Goal: Task Accomplishment & Management: Manage account settings

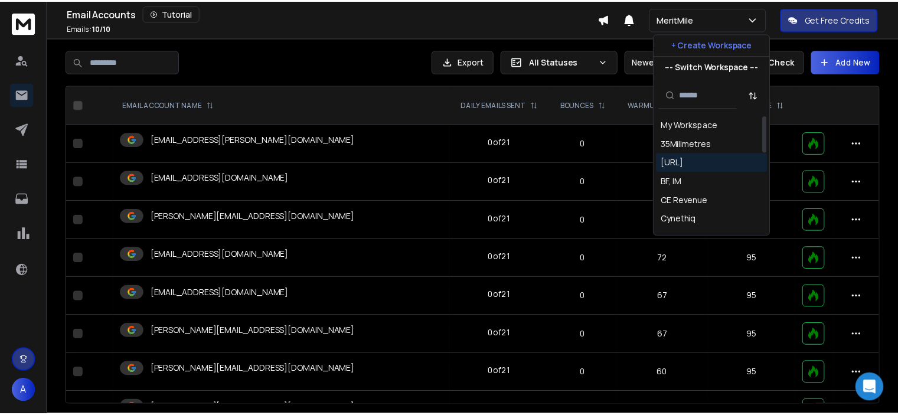
scroll to position [197, 0]
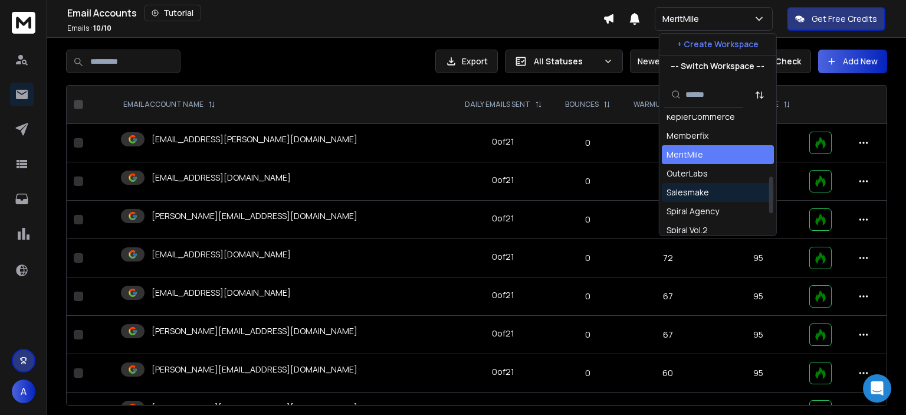
click at [721, 191] on div "Salesmake" at bounding box center [718, 192] width 112 height 19
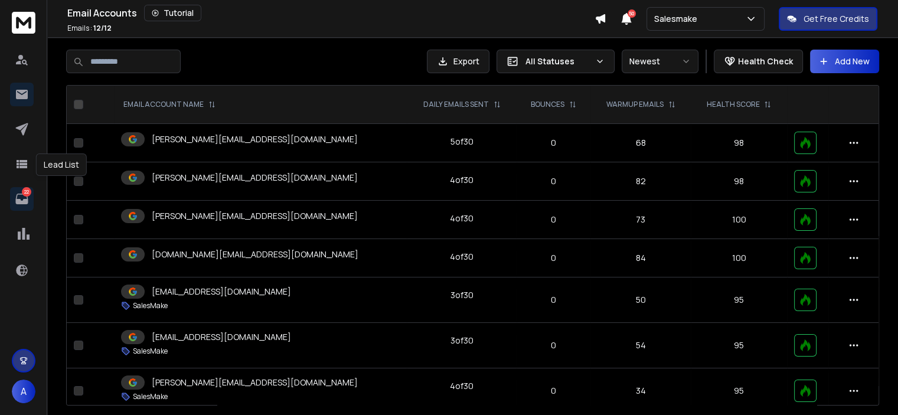
click at [26, 201] on icon at bounding box center [21, 199] width 12 height 11
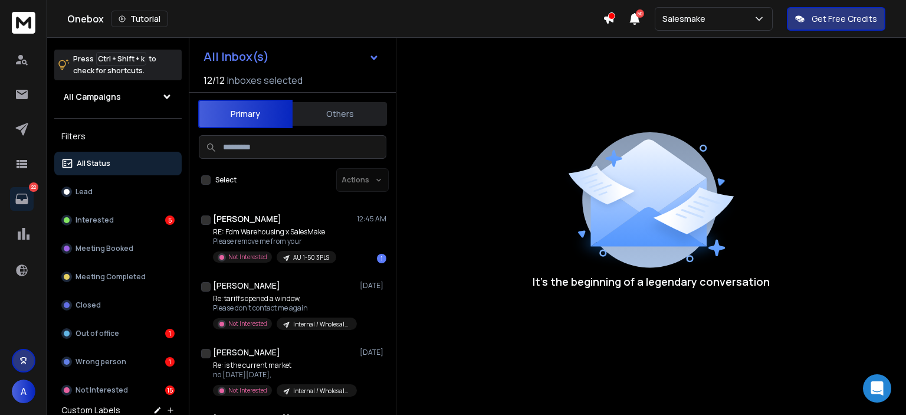
click at [84, 219] on p "Interested" at bounding box center [95, 219] width 38 height 9
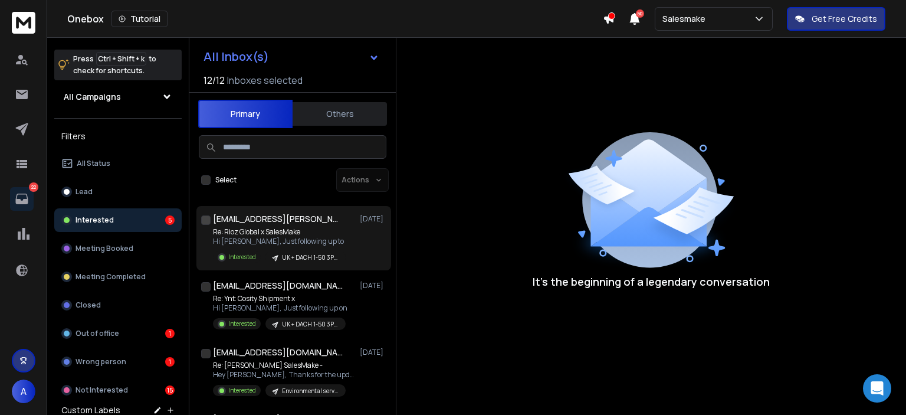
click at [240, 224] on h1 "[EMAIL_ADDRESS][PERSON_NAME][DOMAIN_NAME] +1" at bounding box center [278, 219] width 130 height 12
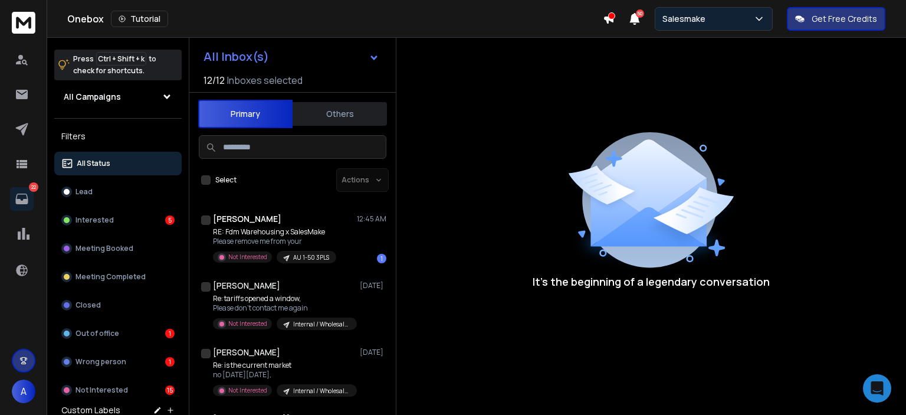
click at [689, 23] on p "Salesmake" at bounding box center [687, 19] width 48 height 12
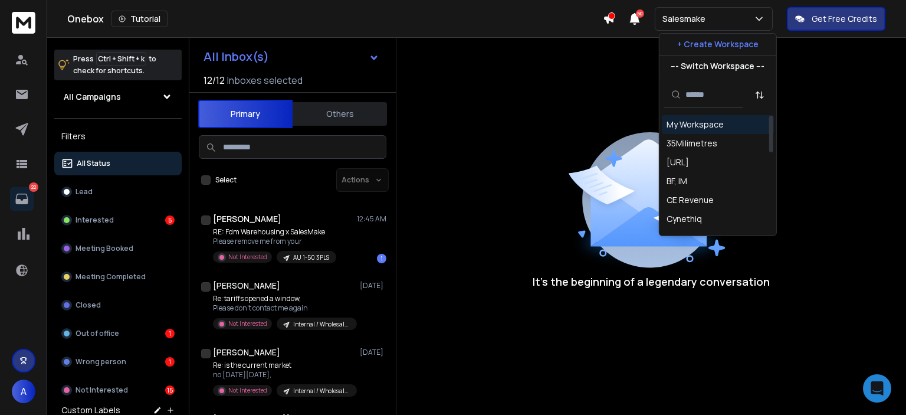
click at [713, 120] on div "My Workspace" at bounding box center [695, 125] width 57 height 12
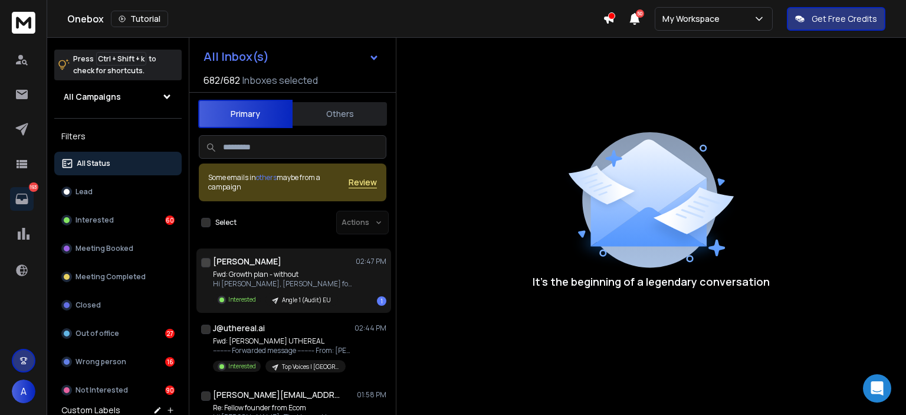
click at [369, 278] on div "Fwd: Growth plan - without Hi Chris, Alex forwarded your Interested Angle 1 (Au…" at bounding box center [300, 288] width 174 height 36
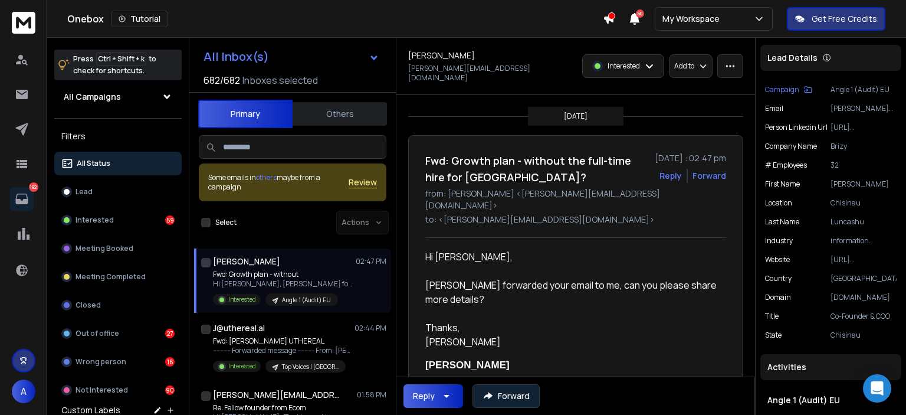
click at [495, 394] on button "Forward" at bounding box center [506, 396] width 67 height 24
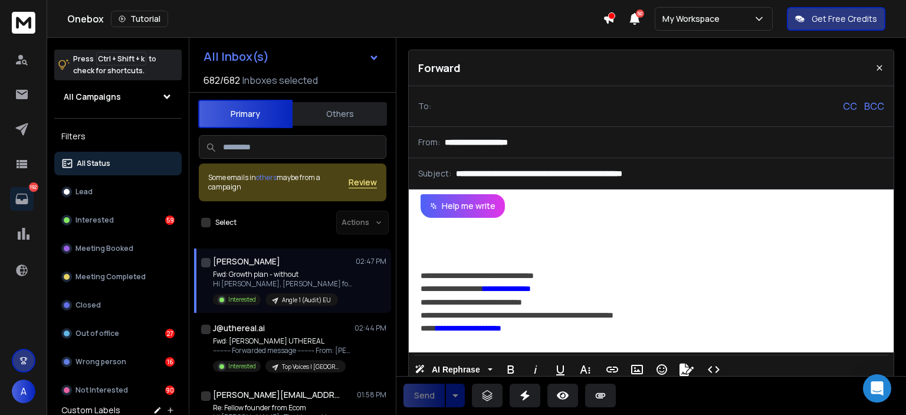
click at [479, 107] on input at bounding box center [477, 106] width 83 height 21
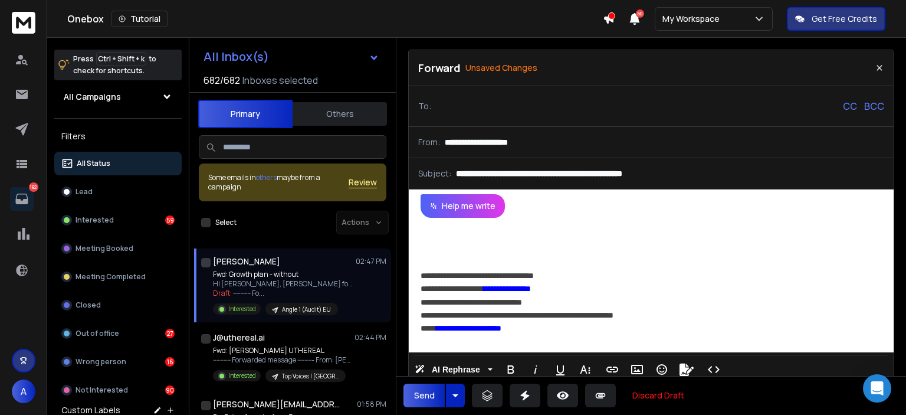
click at [470, 107] on input at bounding box center [477, 106] width 83 height 21
type input "**********"
click at [479, 265] on div at bounding box center [651, 262] width 461 height 13
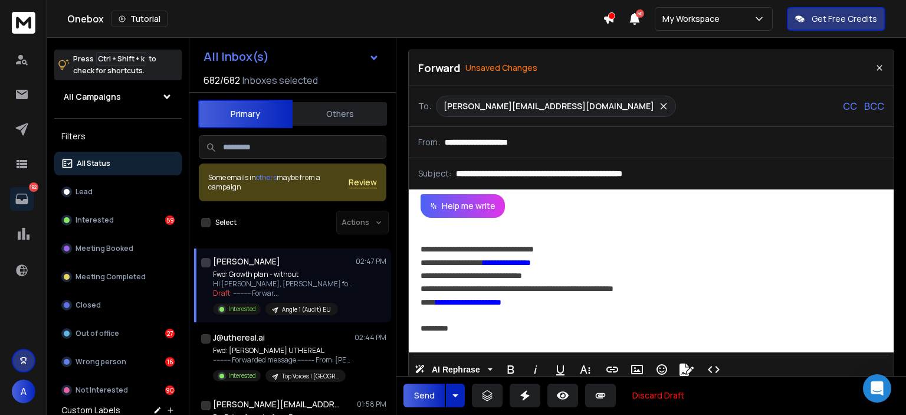
click at [422, 395] on button "Send" at bounding box center [424, 396] width 41 height 24
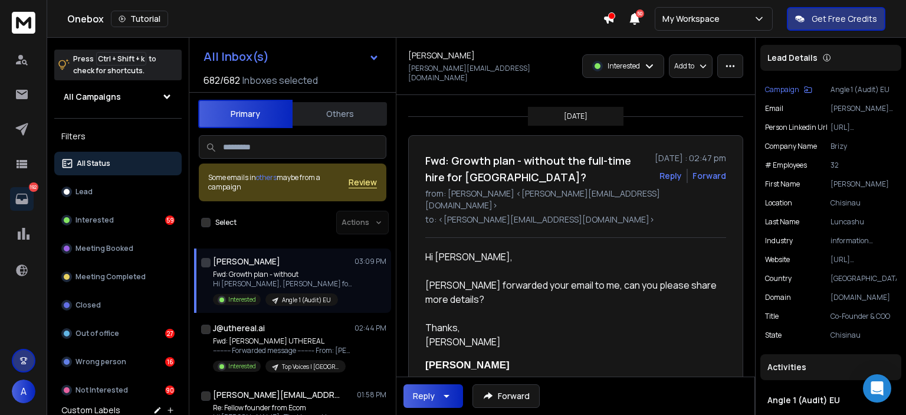
scroll to position [197, 0]
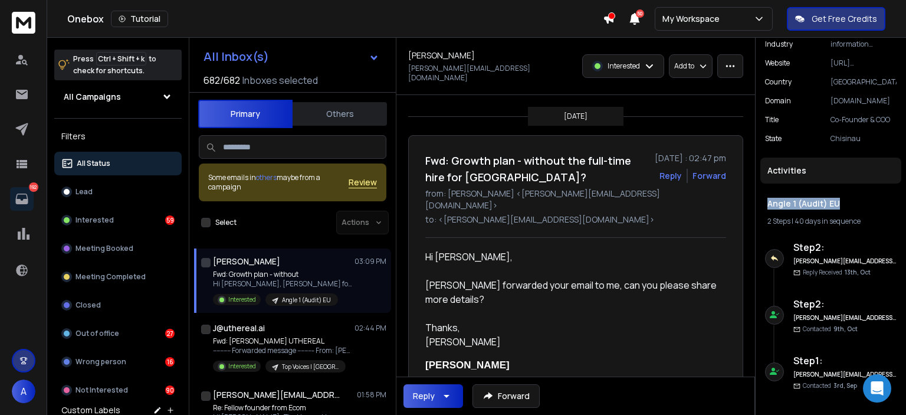
copy h1 "Angle 1 (Audit) EU"
drag, startPoint x: 861, startPoint y: 204, endPoint x: 753, endPoint y: 166, distance: 114.4
click at [767, 204] on div "Angle 1 (Audit) EU 2 Steps | 40 days in sequence" at bounding box center [831, 212] width 141 height 28
copy span "Monica Panait"
drag, startPoint x: 425, startPoint y: 341, endPoint x: 496, endPoint y: 340, distance: 70.8
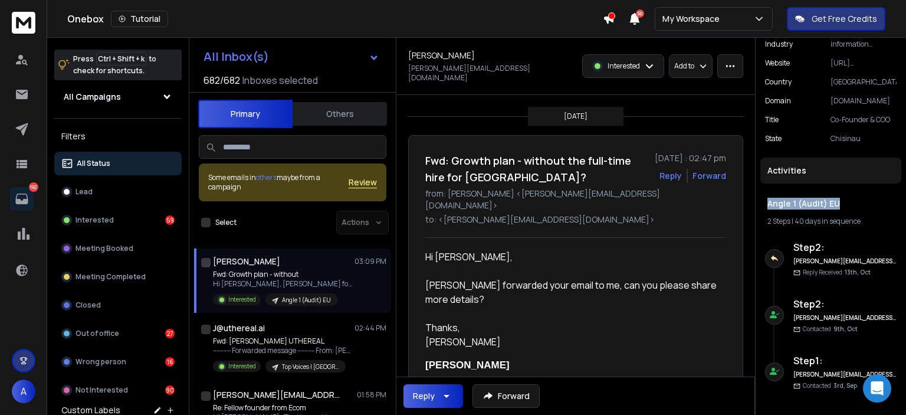
click at [496, 358] on p "Monica Panait" at bounding box center [517, 366] width 183 height 16
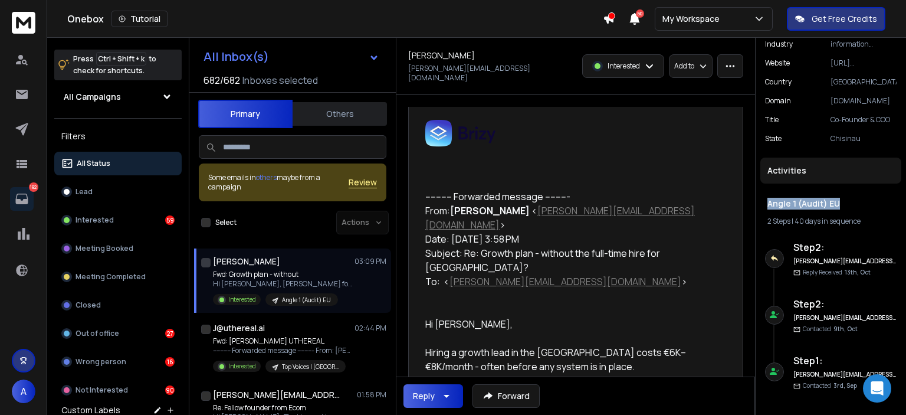
scroll to position [0, 0]
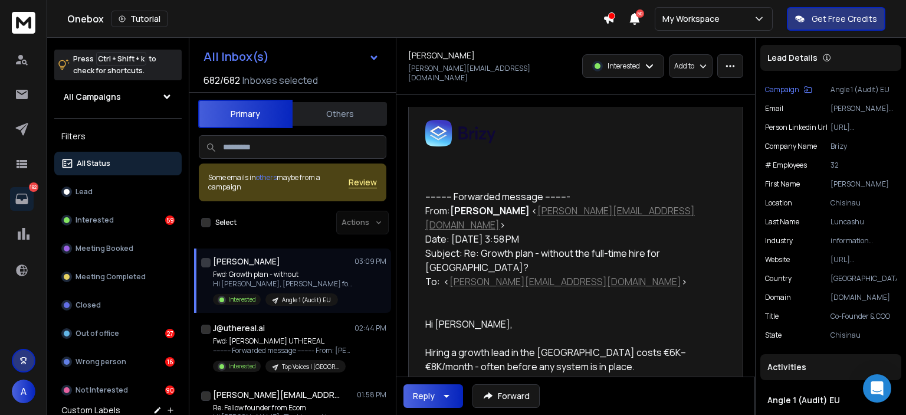
click at [847, 313] on p "Co-Founder & COO" at bounding box center [864, 316] width 66 height 9
click at [845, 275] on p "Moldova" at bounding box center [864, 278] width 66 height 9
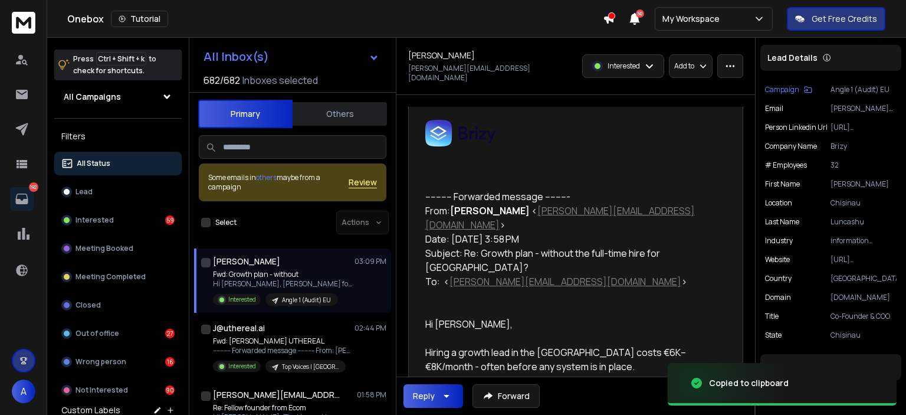
click at [838, 146] on p "Brizy" at bounding box center [864, 146] width 66 height 9
drag, startPoint x: 836, startPoint y: 125, endPoint x: 736, endPoint y: 25, distance: 140.6
click at [836, 125] on p "http://www.linkedin.com/in/alexandru-luncashu" at bounding box center [864, 127] width 66 height 9
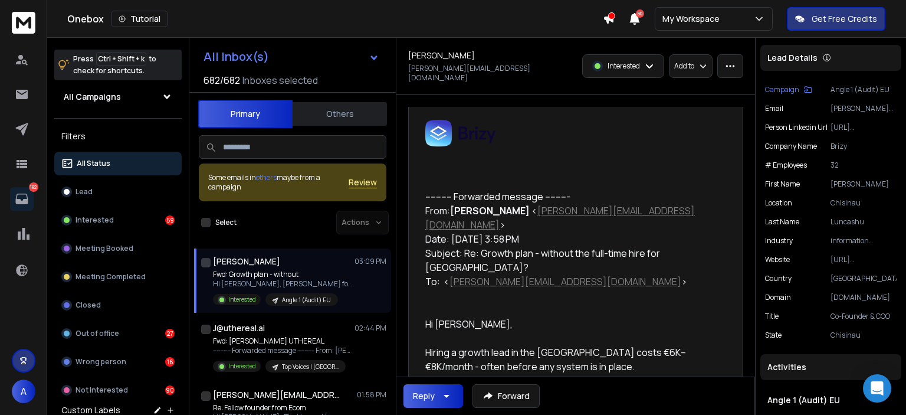
click at [840, 259] on p "https://brizy.io" at bounding box center [864, 259] width 66 height 9
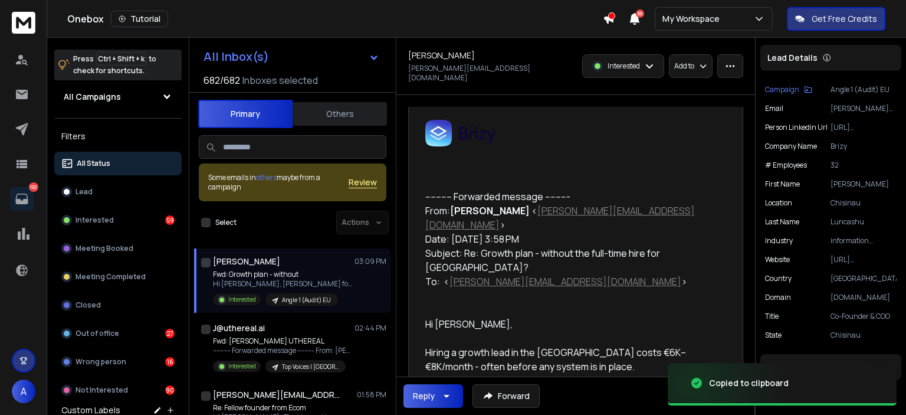
click at [846, 109] on p "alex@brizy.io" at bounding box center [864, 108] width 66 height 9
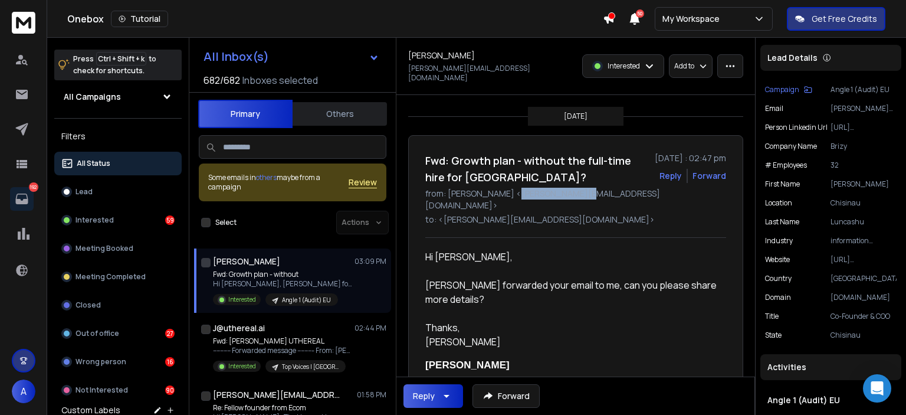
copy p "monica@brizy.io"
drag, startPoint x: 507, startPoint y: 184, endPoint x: 569, endPoint y: 180, distance: 62.7
click at [569, 188] on p "from: Monica Panait <monica@brizy.io>" at bounding box center [576, 200] width 301 height 24
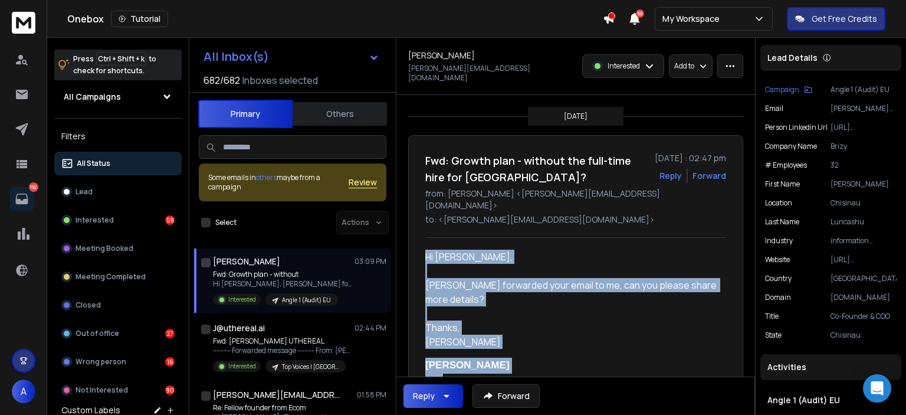
copy div "Hi Chris, Alex forwarded your email to me, can you please share more details? T…"
drag, startPoint x: 424, startPoint y: 234, endPoint x: 512, endPoint y: 354, distance: 148.6
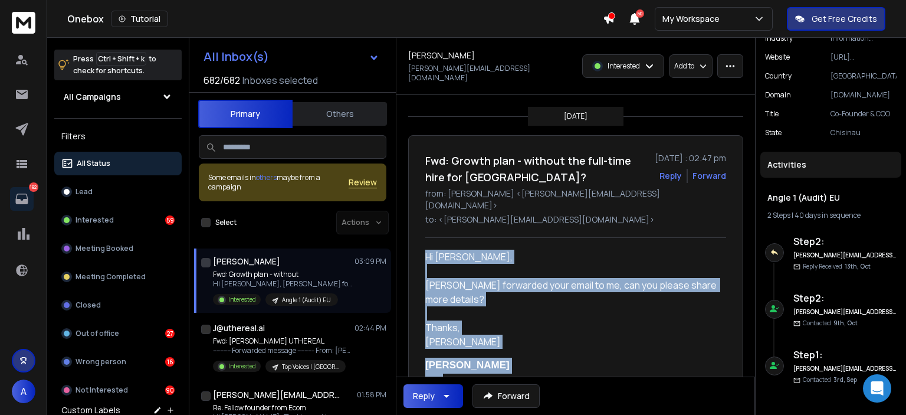
click at [646, 349] on div "Monica Panait CMO +40-746-418-809 monica@brizy.io" at bounding box center [572, 396] width 292 height 94
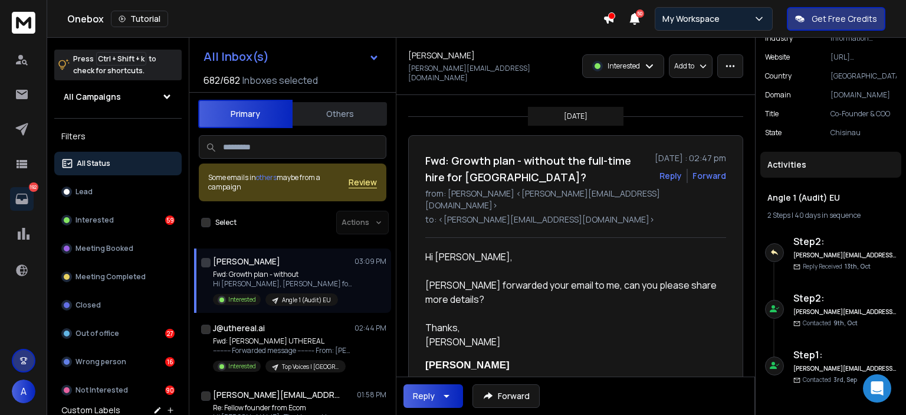
click at [711, 18] on p "My Workspace" at bounding box center [694, 19] width 62 height 12
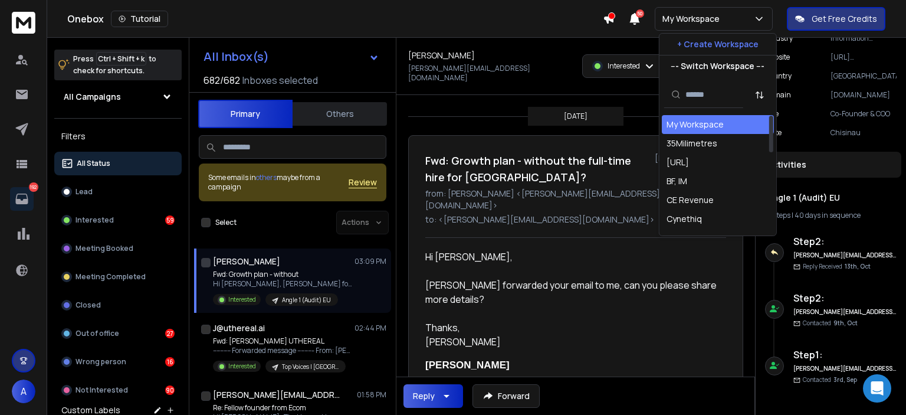
click at [694, 117] on div "My Workspace" at bounding box center [718, 124] width 112 height 19
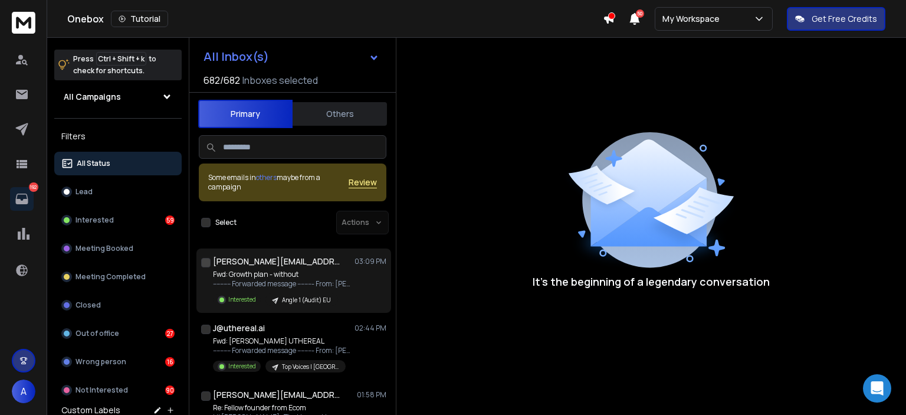
click at [301, 280] on p "---------- Forwarded message --------- From: Monica" at bounding box center [284, 283] width 142 height 9
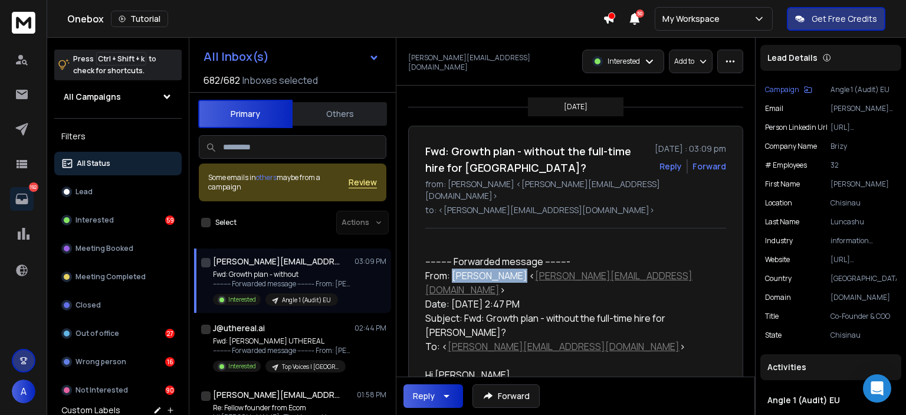
copy div "[PERSON_NAME]"
drag, startPoint x: 453, startPoint y: 264, endPoint x: 512, endPoint y: 263, distance: 59.0
click at [512, 269] on div "From: Monica Panait < monica@brizy.io >" at bounding box center [572, 283] width 292 height 28
click at [837, 145] on p "Brizy" at bounding box center [864, 146] width 66 height 9
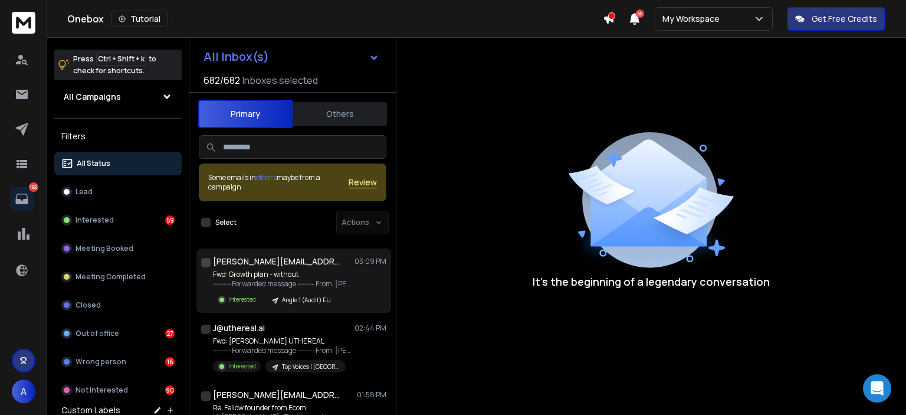
click at [300, 261] on h1 "[PERSON_NAME][EMAIL_ADDRESS][DOMAIN_NAME]" at bounding box center [278, 262] width 130 height 12
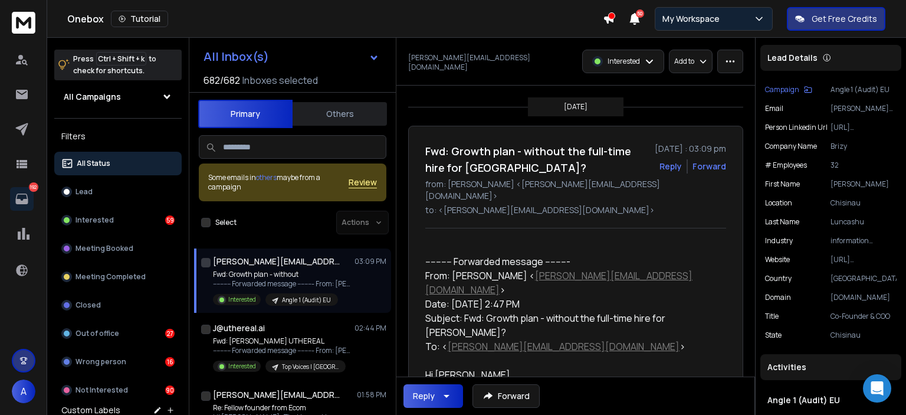
click at [713, 18] on p "My Workspace" at bounding box center [694, 19] width 62 height 12
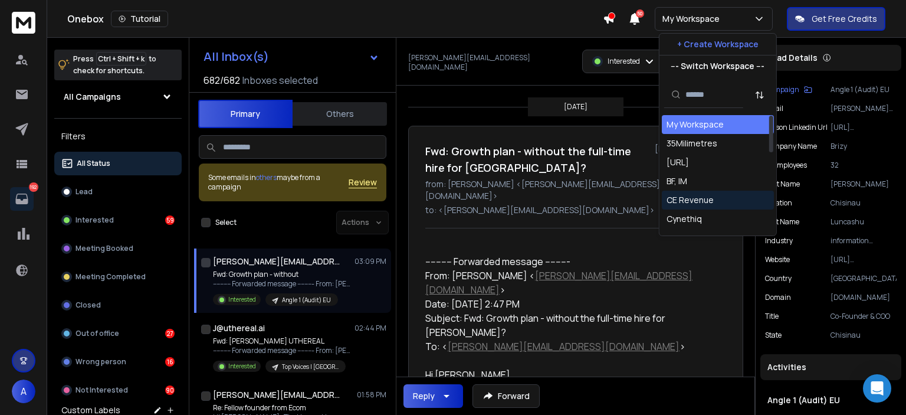
click at [708, 194] on div "CE Revenue" at bounding box center [690, 200] width 47 height 12
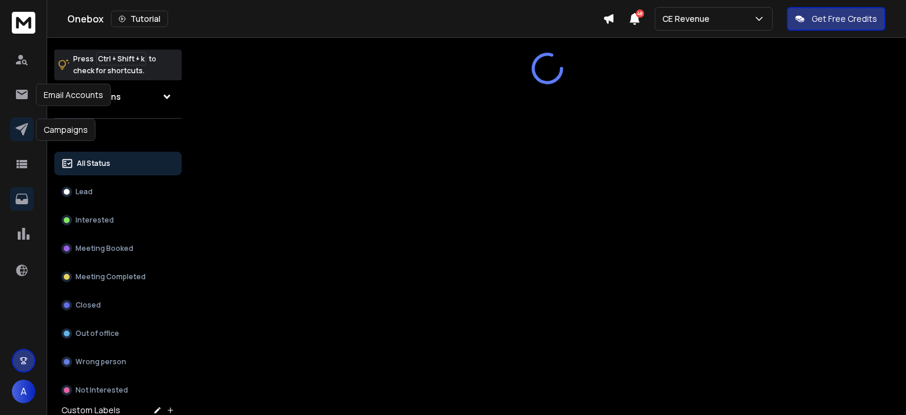
click at [27, 134] on icon at bounding box center [22, 129] width 14 height 14
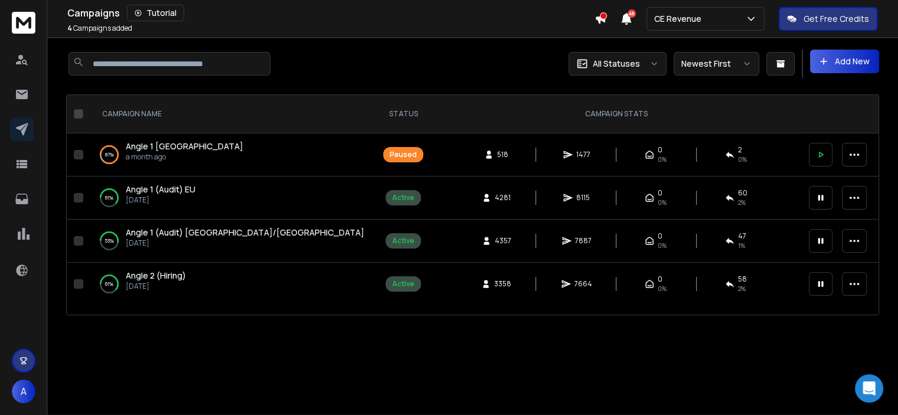
click at [211, 285] on div "61 % Angle 2 (Hiring) 5 months ago" at bounding box center [232, 284] width 264 height 28
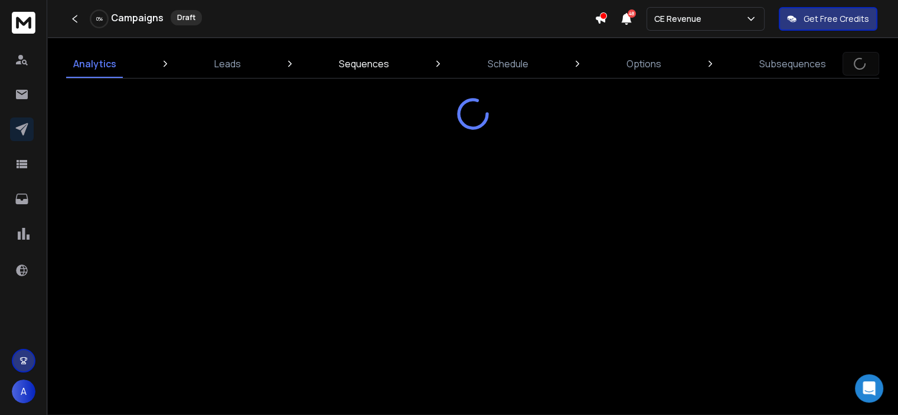
click at [364, 70] on p "Sequences" at bounding box center [364, 64] width 50 height 14
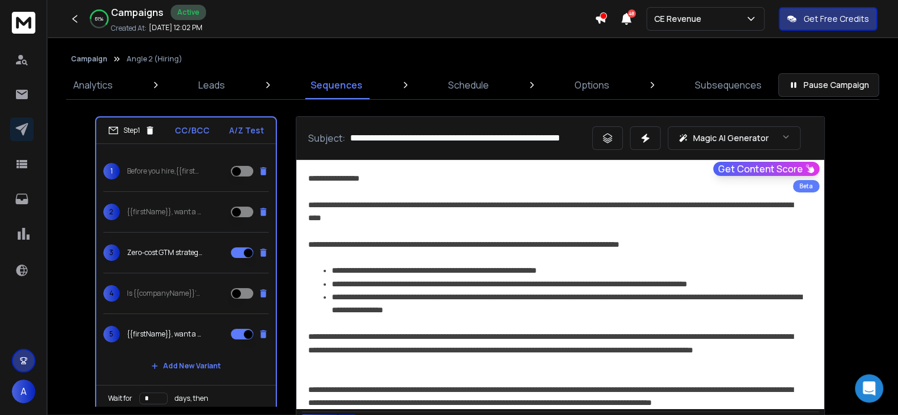
click at [198, 335] on p "{{firstName}}, want a no-cost GTM plan built for {{companyName}}?" at bounding box center [165, 333] width 76 height 9
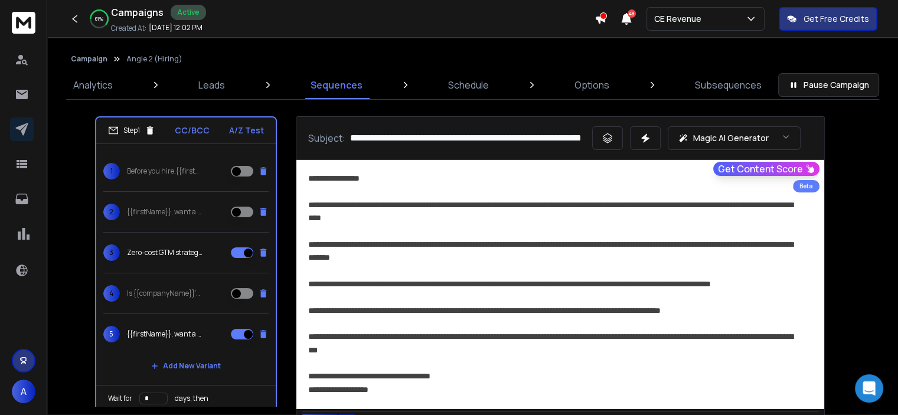
click at [182, 299] on div "4 Is {{companyName}}’s GTM ready for scale — or exit?" at bounding box center [152, 293] width 99 height 17
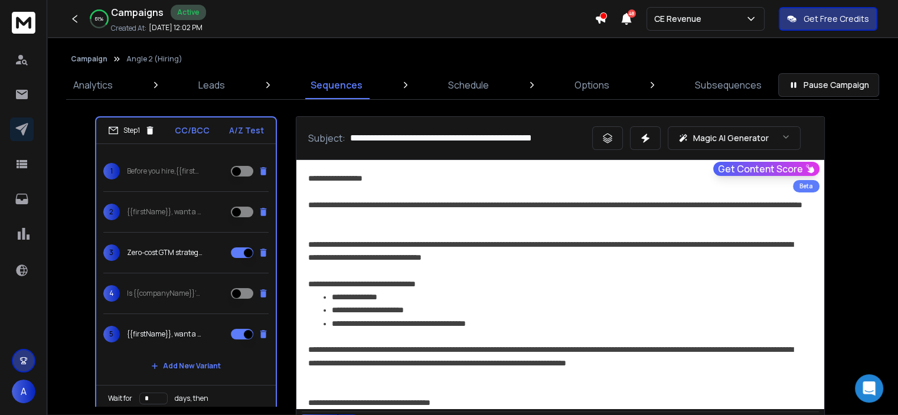
click at [205, 244] on div "3 Zero-cost GTM strategy for {{companyName}} — worth a quick look?" at bounding box center [185, 253] width 165 height 41
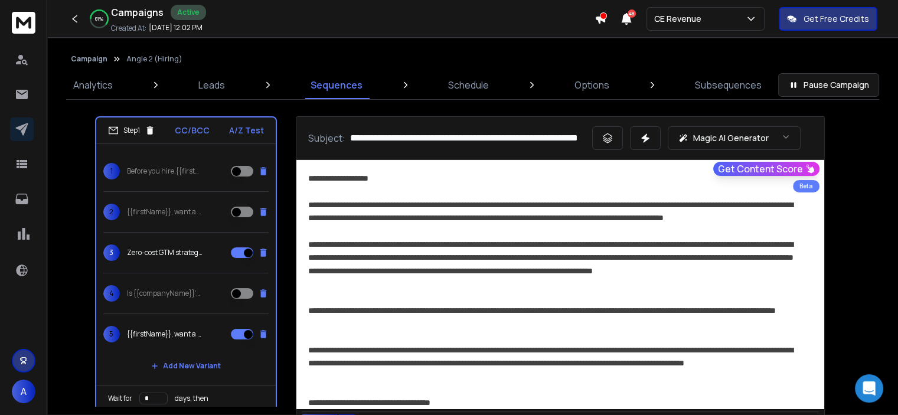
click at [188, 162] on div "1 Before you hire,{{firstName}} — try our zero-cost GTM audit" at bounding box center [185, 171] width 165 height 41
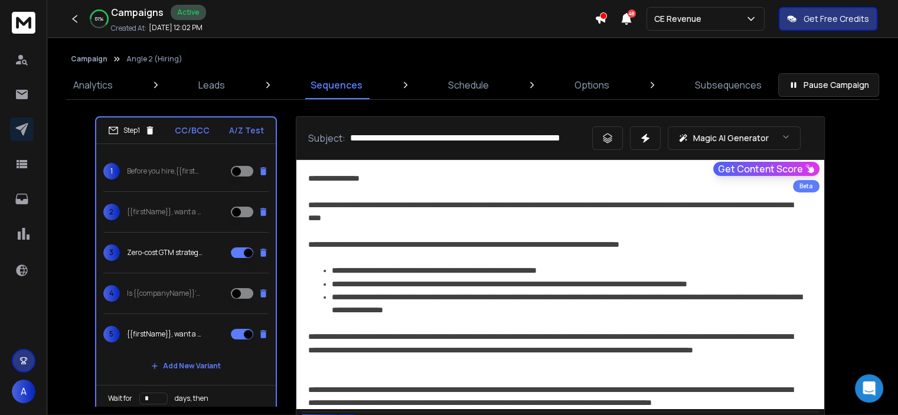
click at [186, 212] on p "{{firstName}}, want a no-cost GTM plan built for {{companyName}}?" at bounding box center [165, 211] width 76 height 9
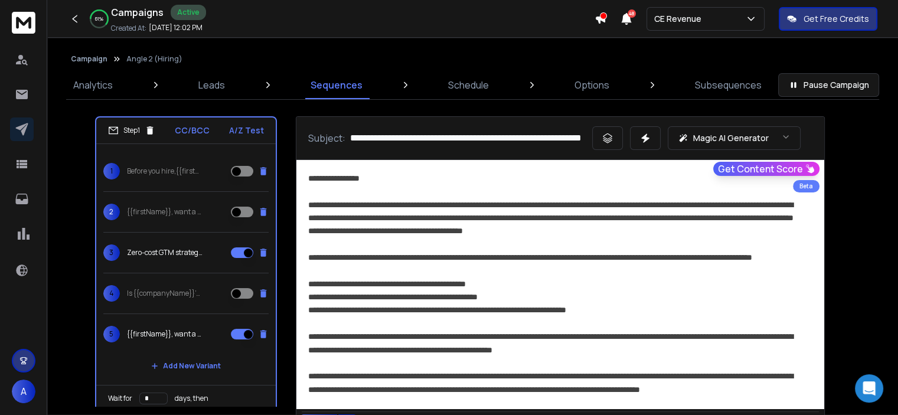
click at [199, 283] on div "4 Is {{companyName}}’s GTM ready for scale — or exit?" at bounding box center [185, 293] width 165 height 41
type input "**********"
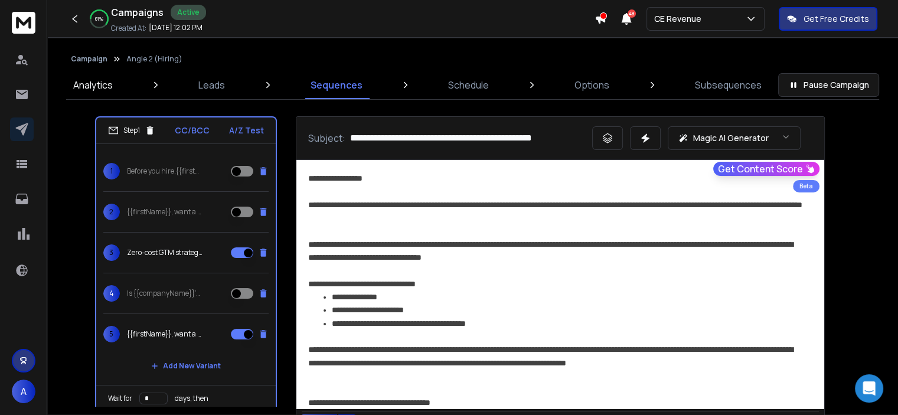
click at [90, 80] on p "Analytics" at bounding box center [93, 85] width 40 height 14
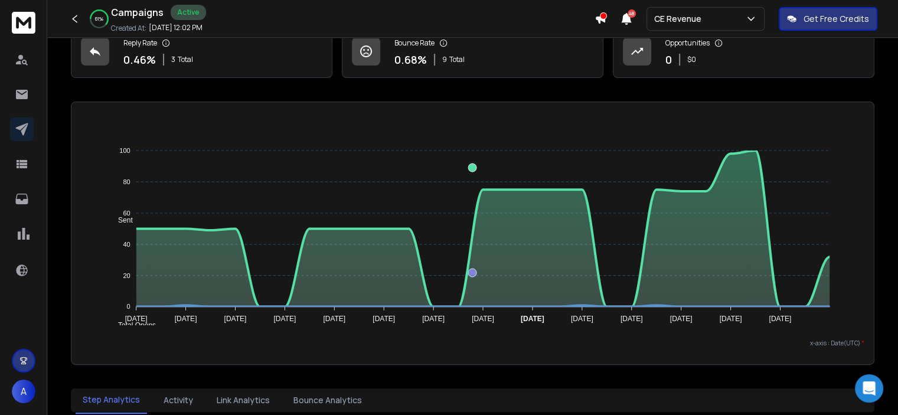
scroll to position [393, 0]
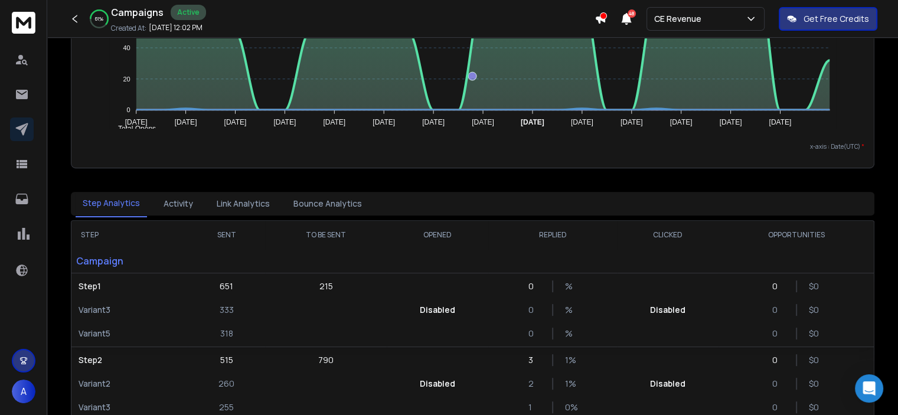
click at [187, 207] on button "Activity" at bounding box center [178, 204] width 44 height 26
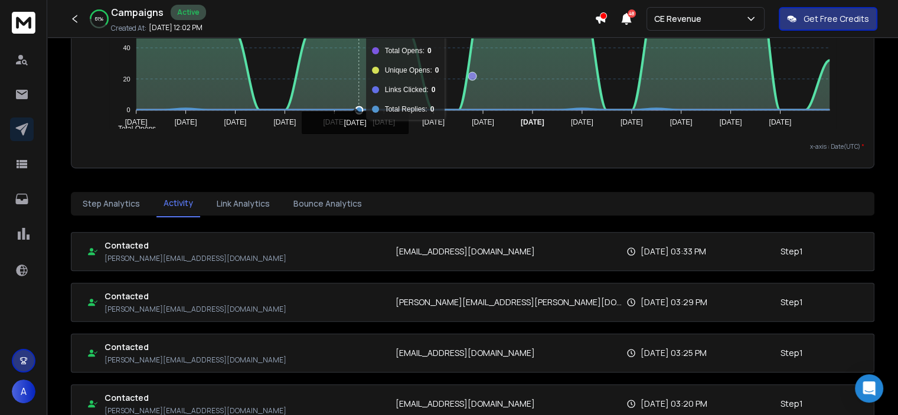
scroll to position [0, 0]
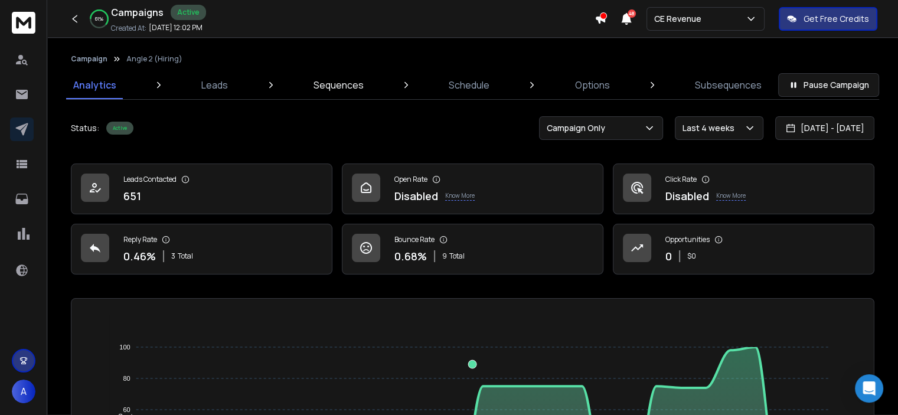
click at [349, 87] on p "Sequences" at bounding box center [338, 85] width 50 height 14
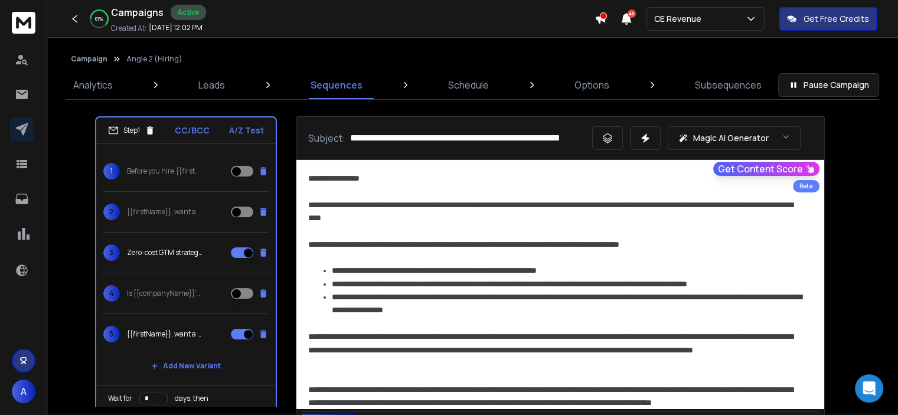
click at [196, 212] on p "{{firstName}}, want a no-cost GTM plan built for {{companyName}}?" at bounding box center [165, 211] width 76 height 9
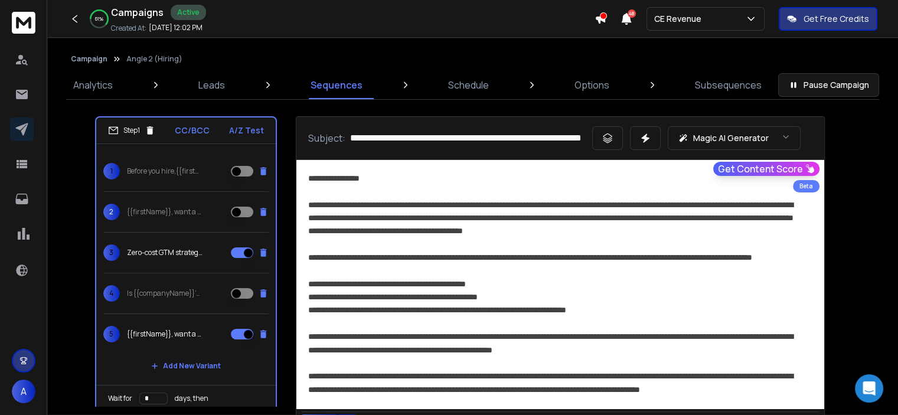
click at [182, 292] on p "Is {{companyName}}’s GTM ready for scale — or exit?" at bounding box center [165, 293] width 76 height 9
type input "**********"
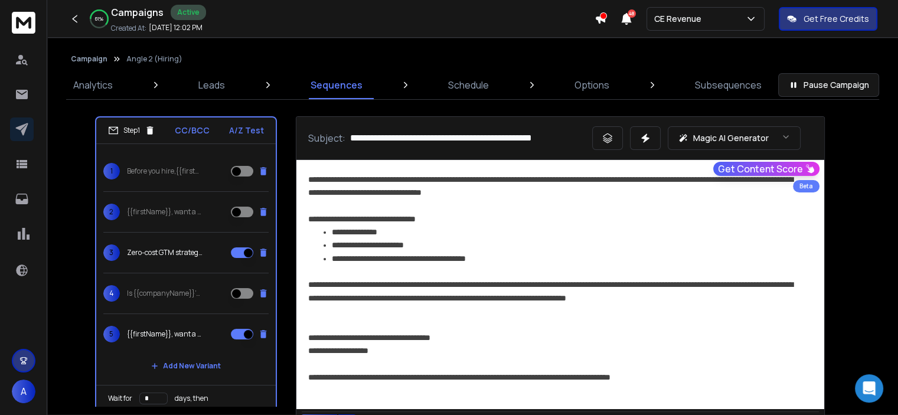
scroll to position [44, 0]
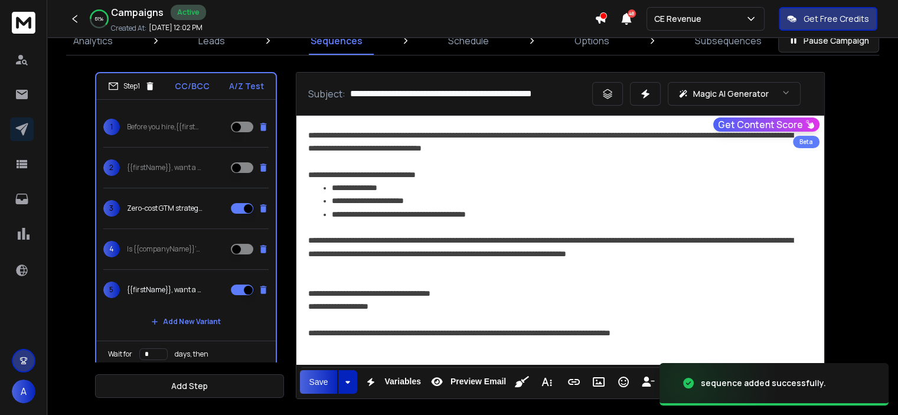
click at [234, 251] on button "button" at bounding box center [242, 249] width 22 height 11
click at [70, 16] on icon at bounding box center [75, 19] width 11 height 11
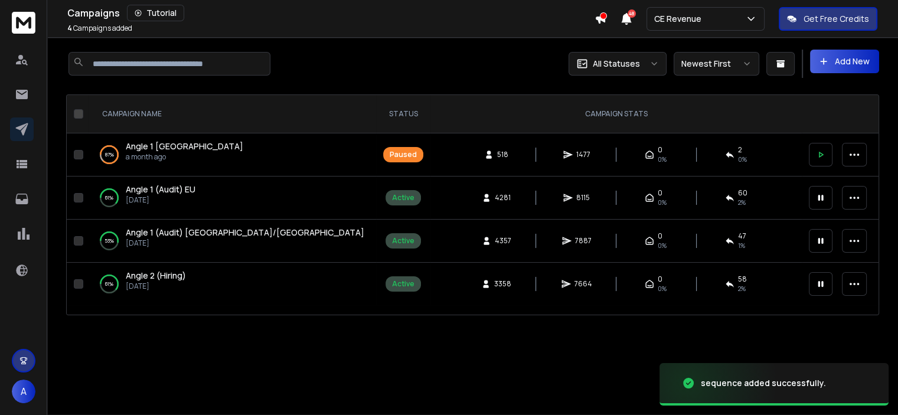
click at [215, 235] on div "53 % Angle 1 (Audit) USA/CA 5 months ago" at bounding box center [232, 241] width 264 height 28
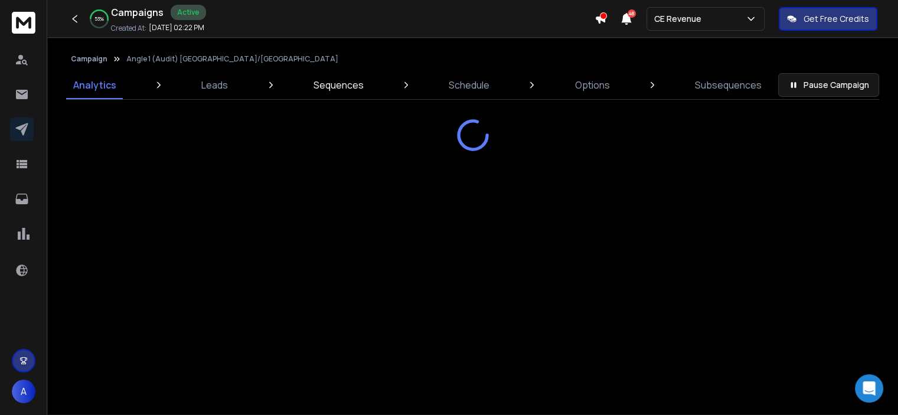
click at [315, 89] on p "Sequences" at bounding box center [338, 85] width 50 height 14
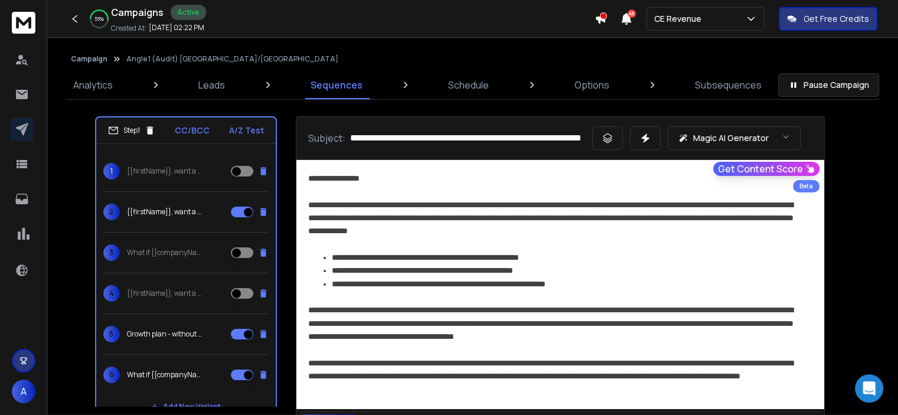
click at [183, 332] on p "Growth plan - without the full-time hire for {{companyName}}?" at bounding box center [165, 333] width 76 height 9
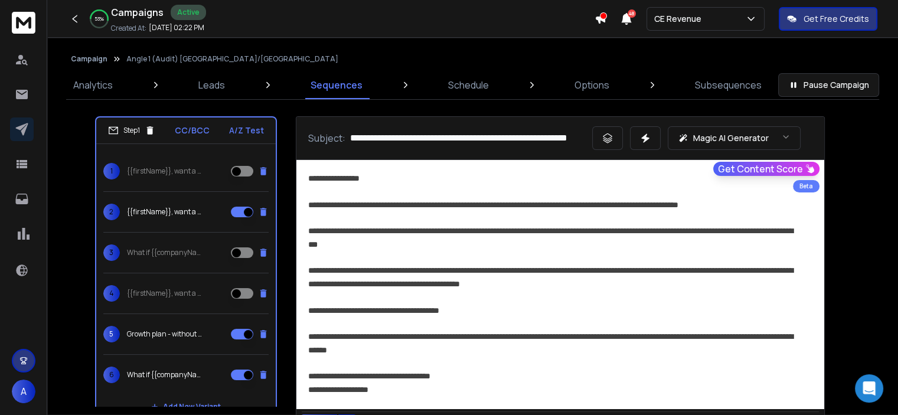
click at [185, 356] on div "6 What if {{companyName}} had a GTM system next week?" at bounding box center [185, 375] width 165 height 40
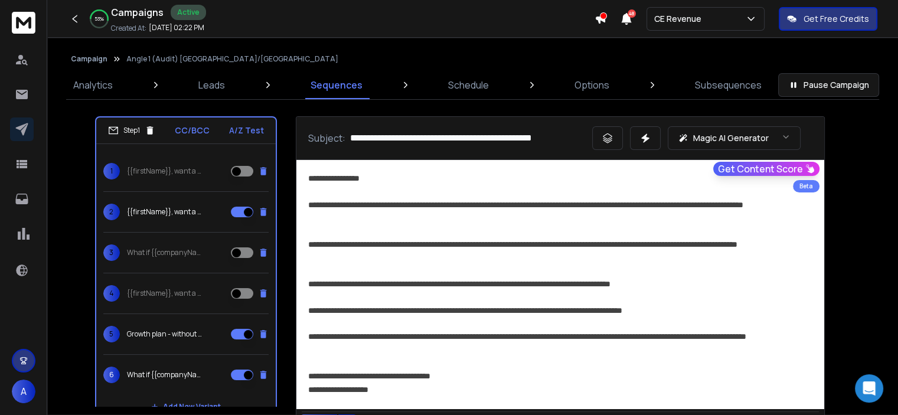
click at [187, 172] on p "{{firstName}}, want a no-cost GTM plan built for {{companyName}}?" at bounding box center [165, 170] width 76 height 9
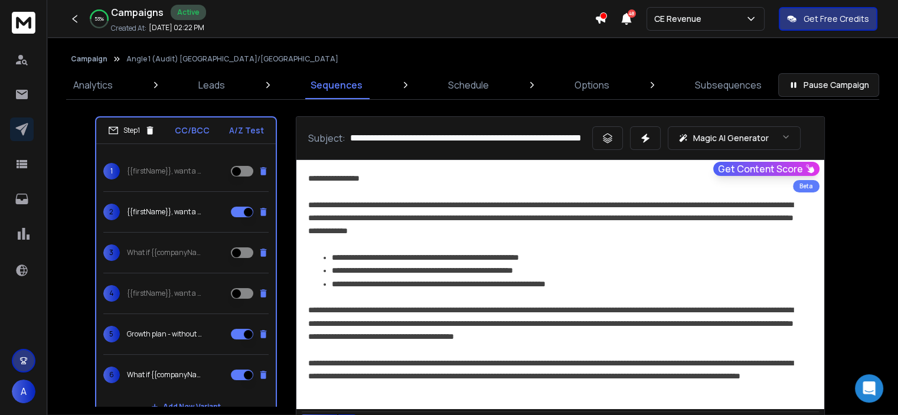
click at [171, 251] on p "What if {{companyName}} had a GTM system next week?" at bounding box center [165, 252] width 76 height 9
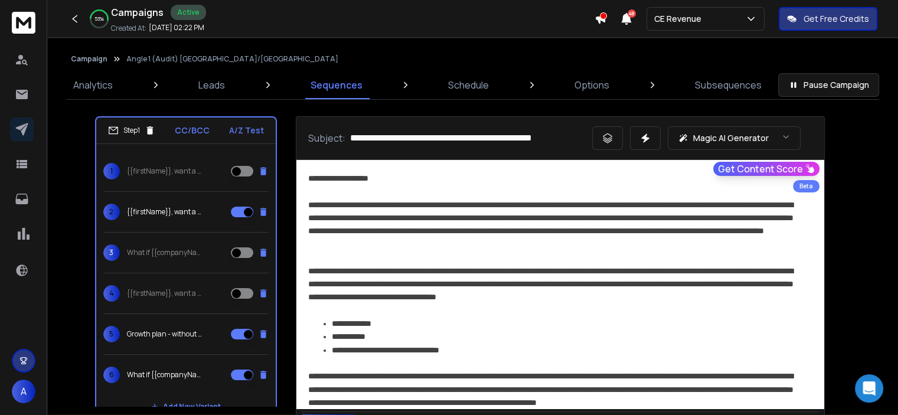
click at [182, 283] on div "4 {{firstName}}, want a clearer GTM path?" at bounding box center [185, 293] width 165 height 41
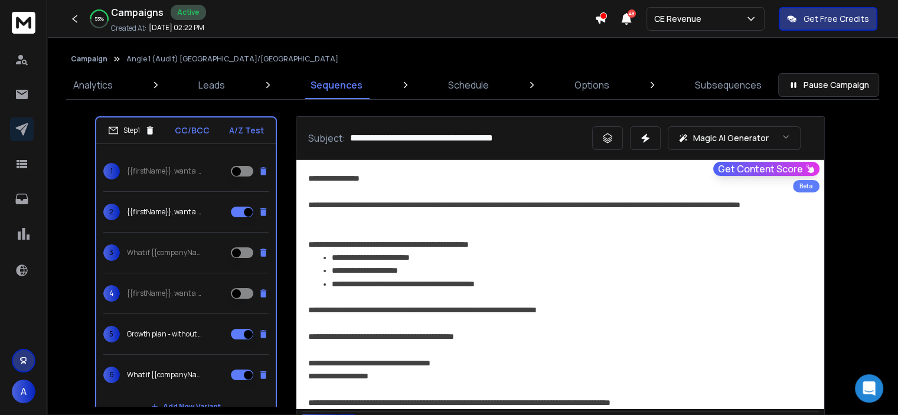
click at [198, 169] on p "{{firstName}}, want a no-cost GTM plan built for {{companyName}}?" at bounding box center [165, 170] width 76 height 9
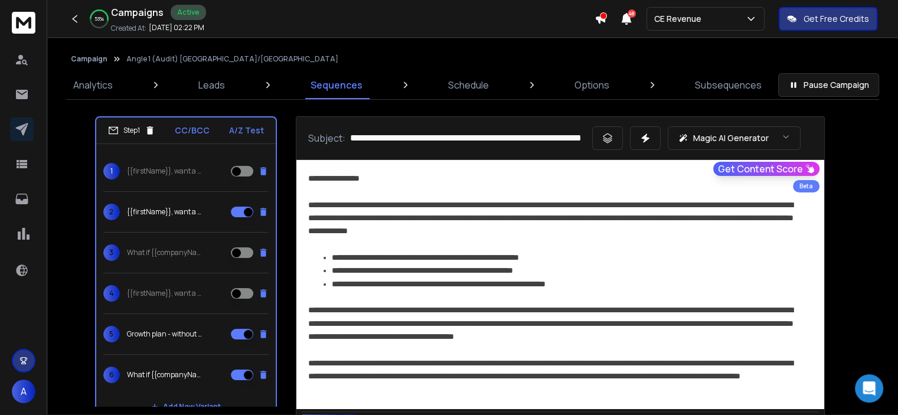
scroll to position [66, 0]
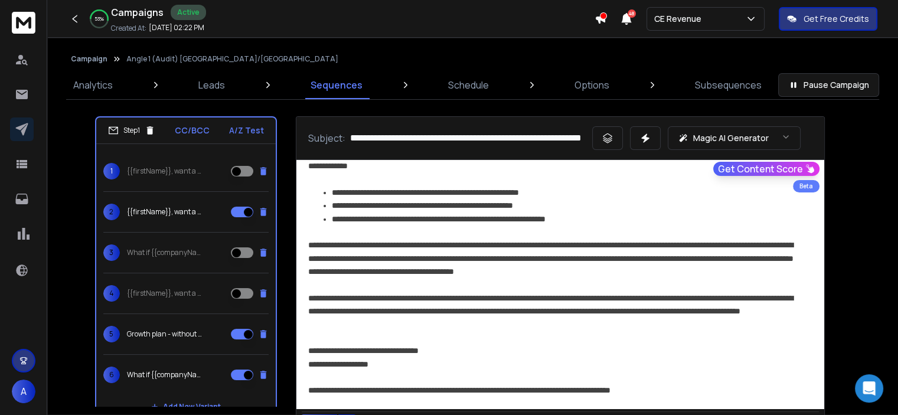
click at [202, 210] on div "2 {{firstName}}, want a no-cost GTM plan built for {{companyName}}?" at bounding box center [185, 212] width 165 height 41
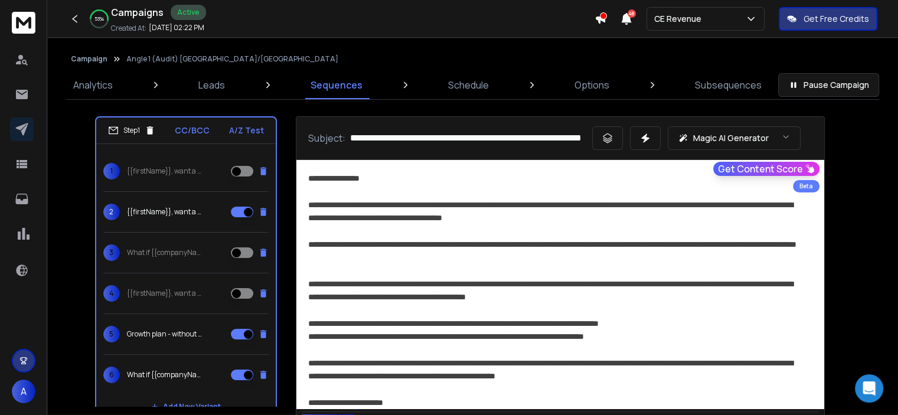
click at [192, 366] on div "6 What if {{companyName}} had a GTM system next week?" at bounding box center [152, 374] width 99 height 17
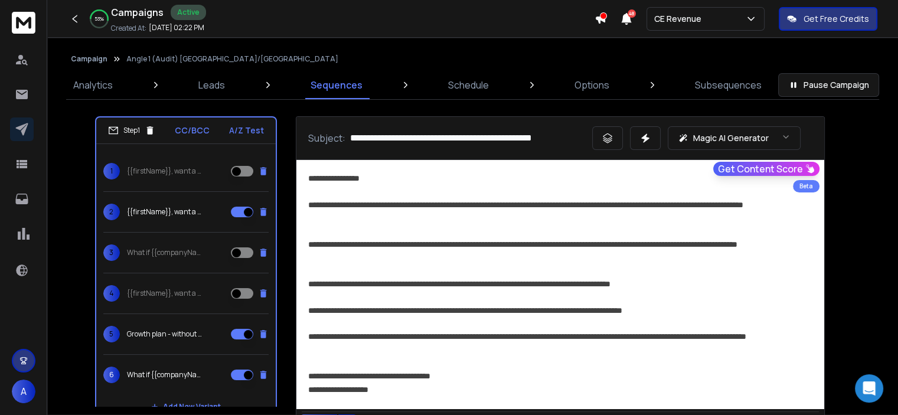
click at [199, 258] on div "3 What if {{companyName}} had a GTM system next week?" at bounding box center [152, 252] width 99 height 17
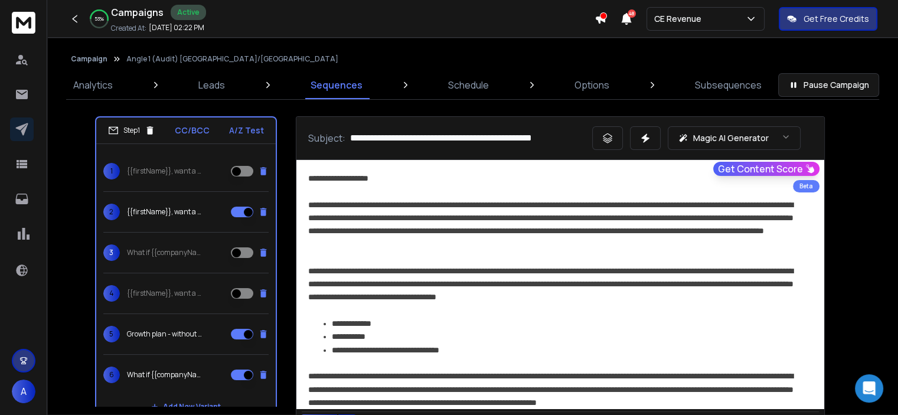
click at [195, 285] on div "4 {{firstName}}, want a clearer GTM path?" at bounding box center [152, 293] width 99 height 17
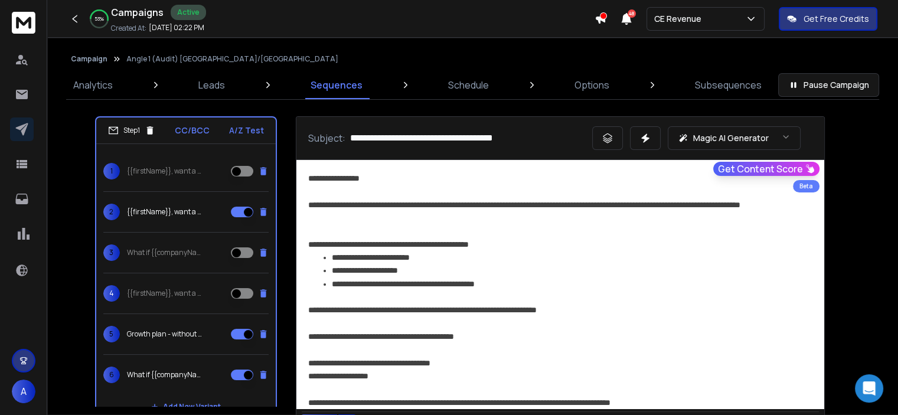
click at [193, 258] on div "3 What if {{companyName}} had a GTM system next week?" at bounding box center [152, 252] width 99 height 17
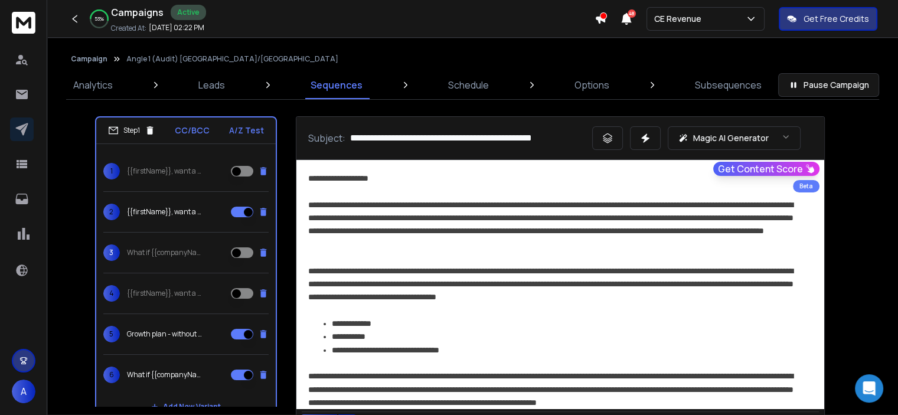
click at [195, 275] on div "4 {{firstName}}, want a clearer GTM path?" at bounding box center [185, 293] width 165 height 41
type input "**********"
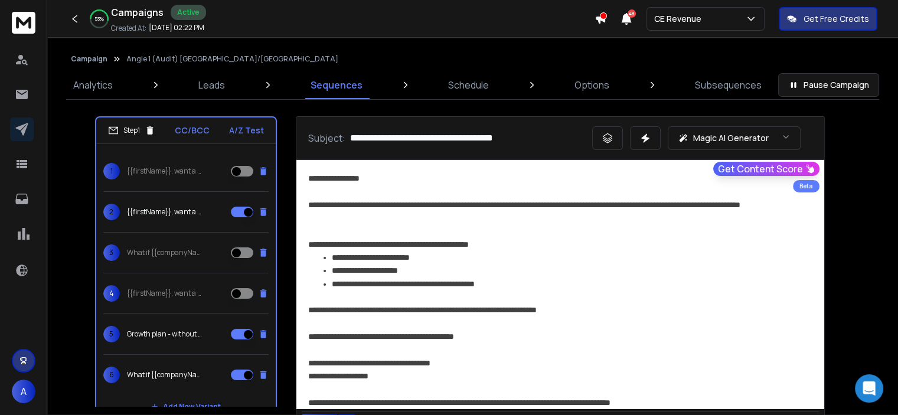
click at [237, 292] on button "button" at bounding box center [242, 293] width 22 height 11
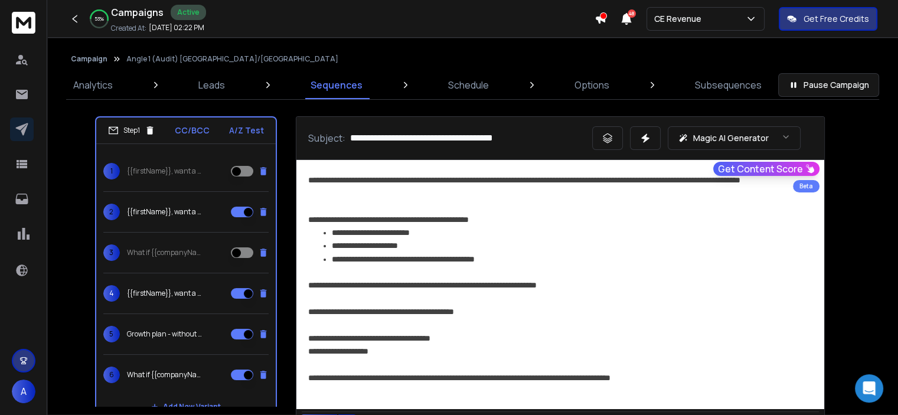
scroll to position [44, 0]
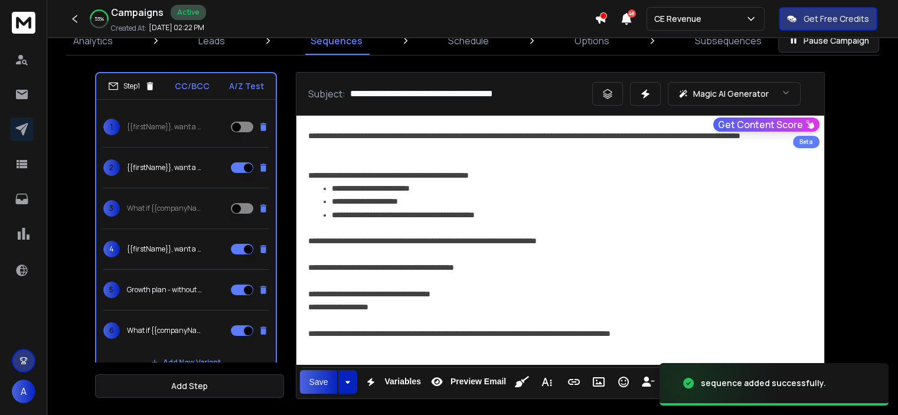
click at [83, 16] on div "53 % Campaigns Active Created At: May 23, 2025, 02:22 PM" at bounding box center [136, 19] width 139 height 28
click at [80, 20] on icon at bounding box center [75, 19] width 11 height 11
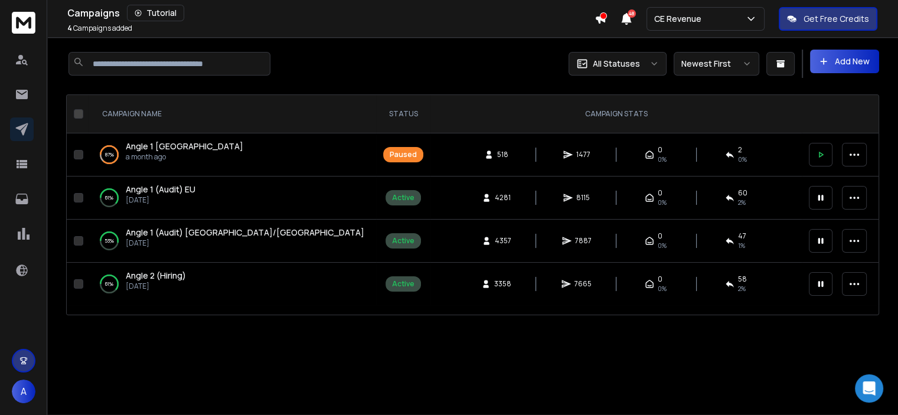
click at [234, 207] on div "61 % Angle 1 (Audit) EU 5 months ago" at bounding box center [232, 198] width 264 height 28
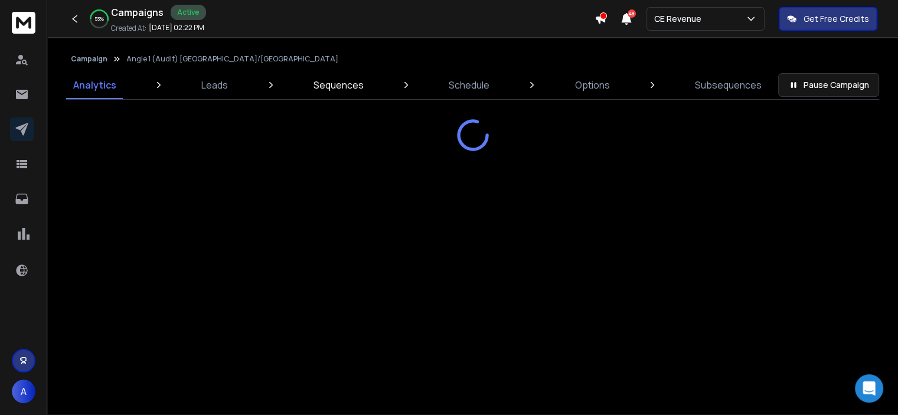
click at [343, 90] on p "Sequences" at bounding box center [338, 85] width 50 height 14
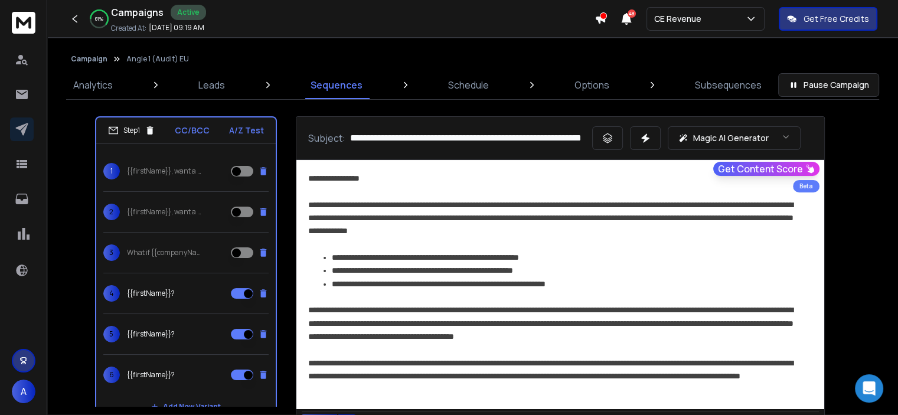
click at [196, 291] on div "4 {{firstName}}?" at bounding box center [185, 293] width 165 height 41
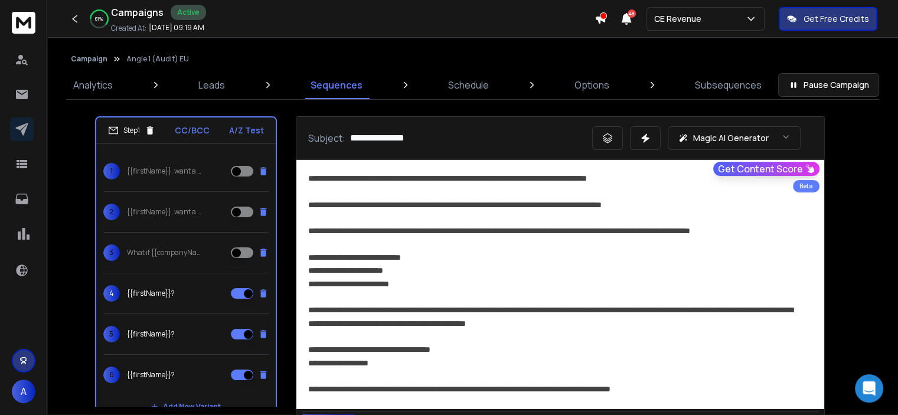
click at [191, 316] on div "5 {{firstName}}?" at bounding box center [185, 334] width 165 height 41
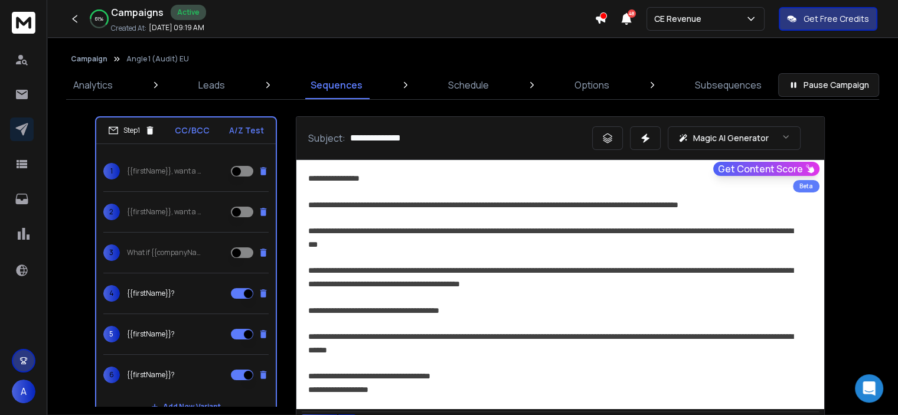
click at [186, 371] on div "6 {{firstName}}?" at bounding box center [185, 375] width 165 height 40
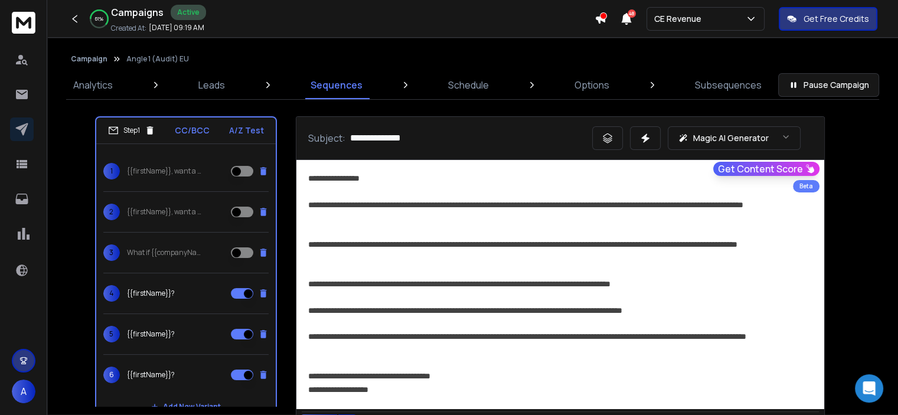
click at [184, 164] on div "1 {{firstName}}, want a no-cost GTM plan built for {{companyName}}?" at bounding box center [152, 171] width 99 height 17
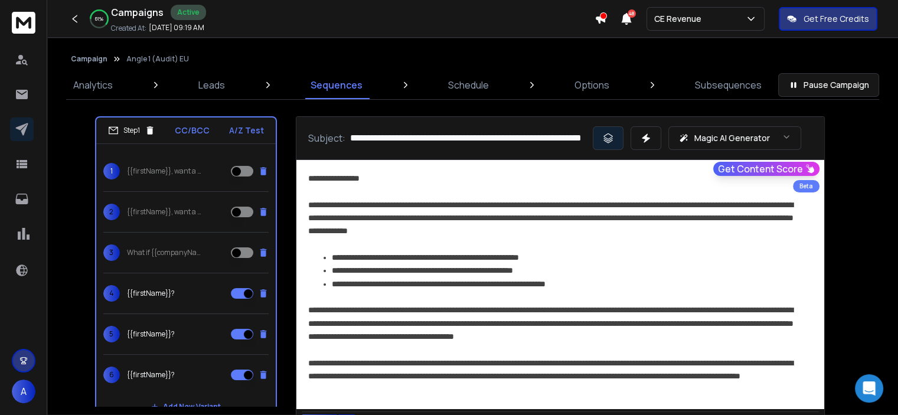
scroll to position [0, 61]
drag, startPoint x: 349, startPoint y: 136, endPoint x: 597, endPoint y: 136, distance: 247.9
click at [597, 136] on div "**********" at bounding box center [560, 138] width 528 height 43
click at [189, 291] on div "4 {{firstName}}?" at bounding box center [185, 293] width 165 height 41
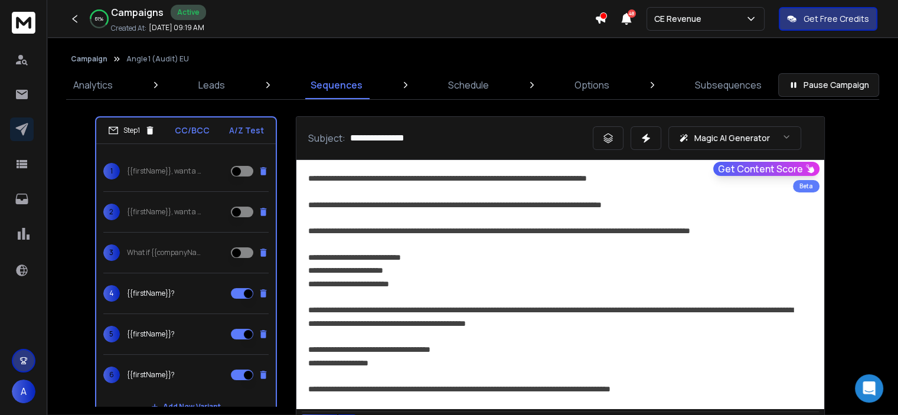
click at [172, 334] on p "{{firstName}}?" at bounding box center [151, 333] width 48 height 9
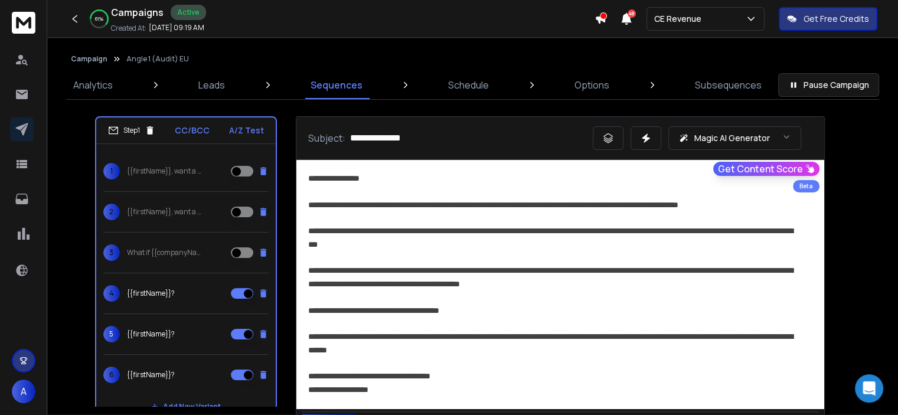
click at [179, 362] on div "6 {{firstName}}?" at bounding box center [185, 375] width 165 height 40
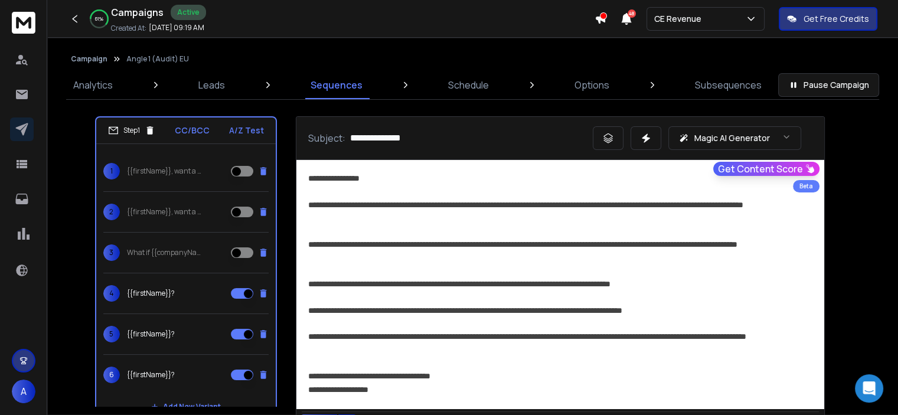
click at [205, 174] on div "1 {{firstName}}, want a no-cost GTM plan built for {{companyName}}?" at bounding box center [185, 171] width 165 height 41
type input "**********"
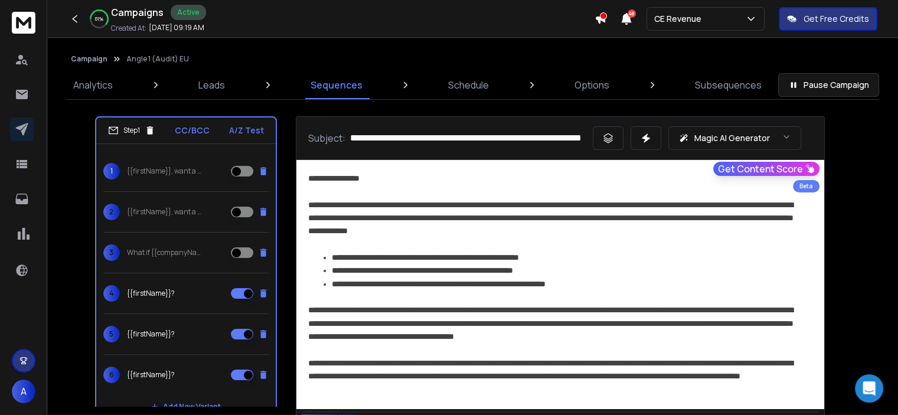
click at [235, 169] on button "button" at bounding box center [242, 171] width 22 height 11
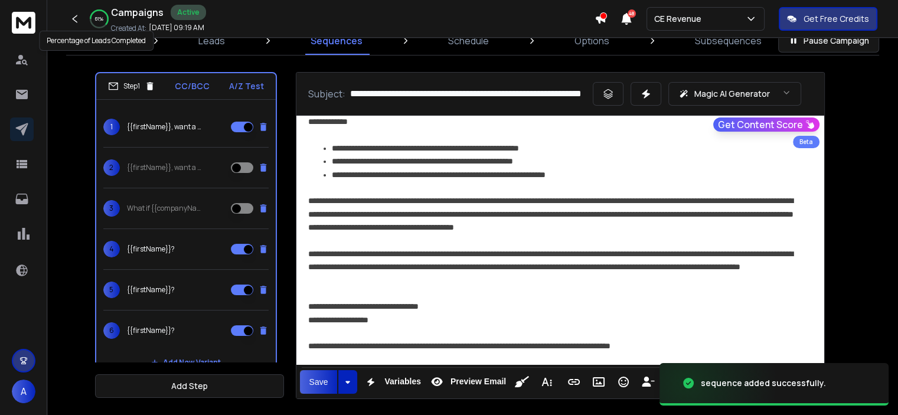
click at [83, 22] on div "61 % Campaigns Active Created At: May 26, 2025, 09:19 AM" at bounding box center [136, 19] width 139 height 28
click at [77, 24] on button at bounding box center [74, 19] width 15 height 24
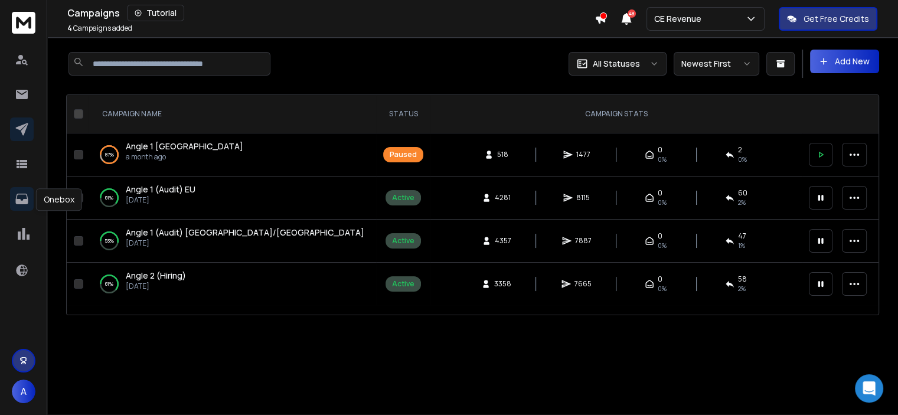
click at [19, 197] on icon at bounding box center [22, 199] width 14 height 14
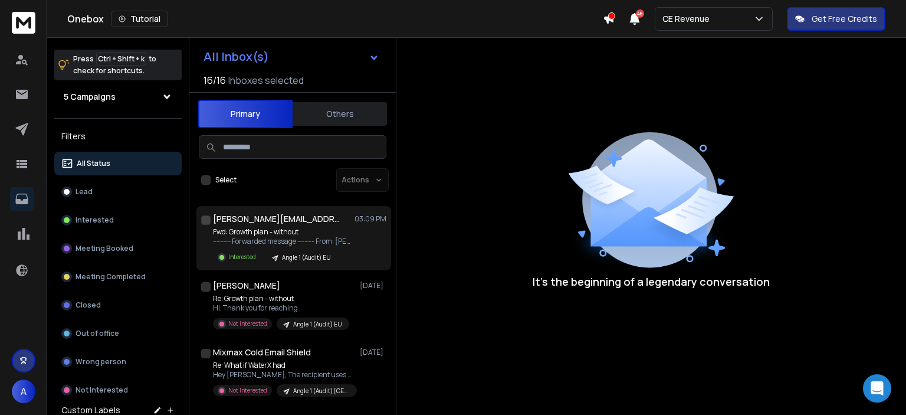
click at [338, 225] on div "chris@chriserevenue.com 03:09 PM Fwd: Growth plan - without ---------- Forwarde…" at bounding box center [300, 238] width 174 height 50
click at [326, 227] on p "Fwd: Growth plan - without" at bounding box center [284, 231] width 142 height 9
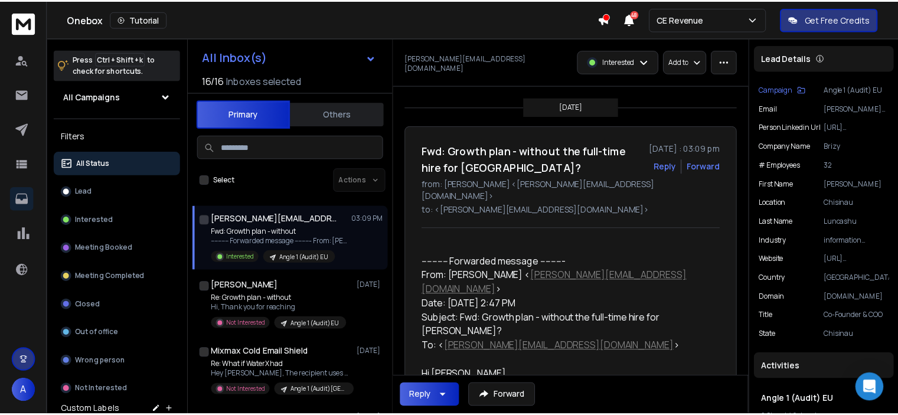
scroll to position [202, 0]
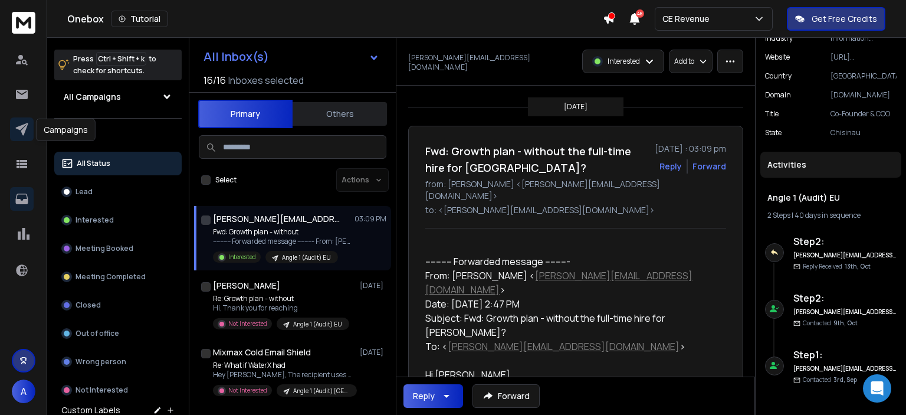
click at [22, 119] on link at bounding box center [22, 129] width 24 height 24
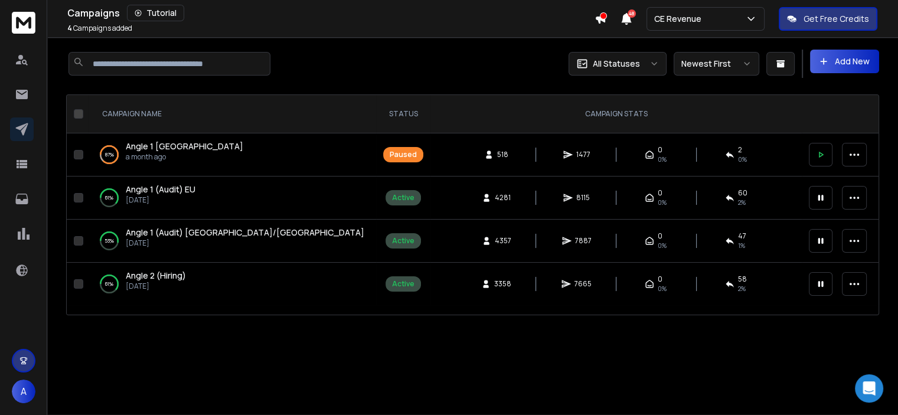
click at [238, 194] on div "61 % Angle 1 (Audit) EU 5 months ago" at bounding box center [232, 198] width 264 height 28
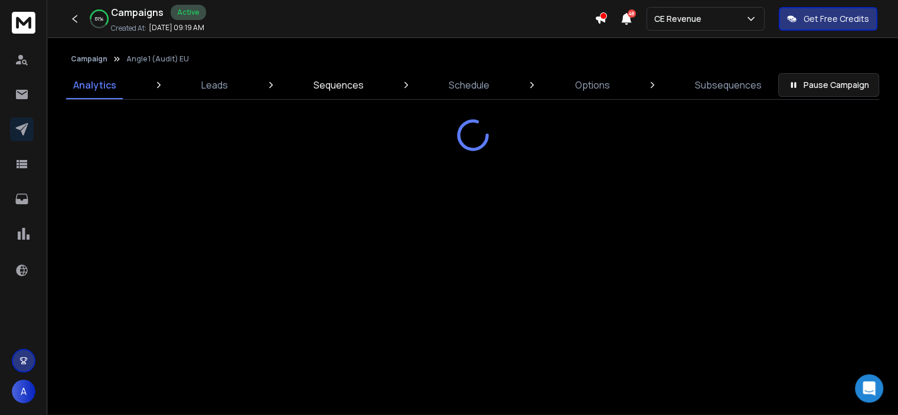
click at [351, 84] on p "Sequences" at bounding box center [338, 85] width 50 height 14
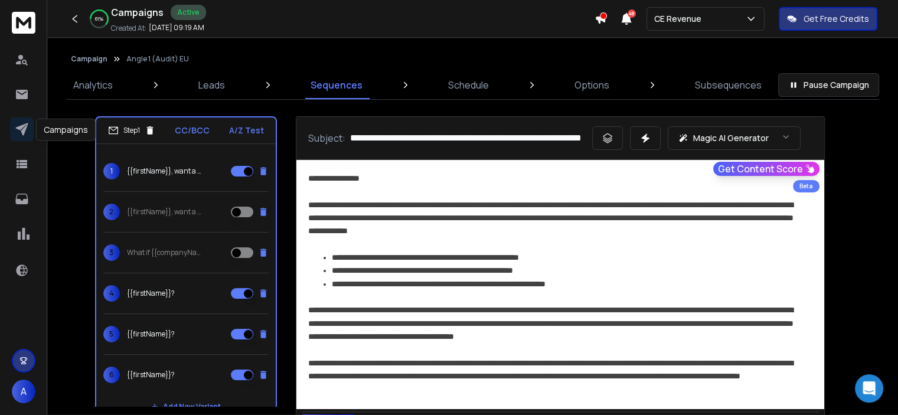
click at [21, 128] on icon at bounding box center [21, 129] width 12 height 12
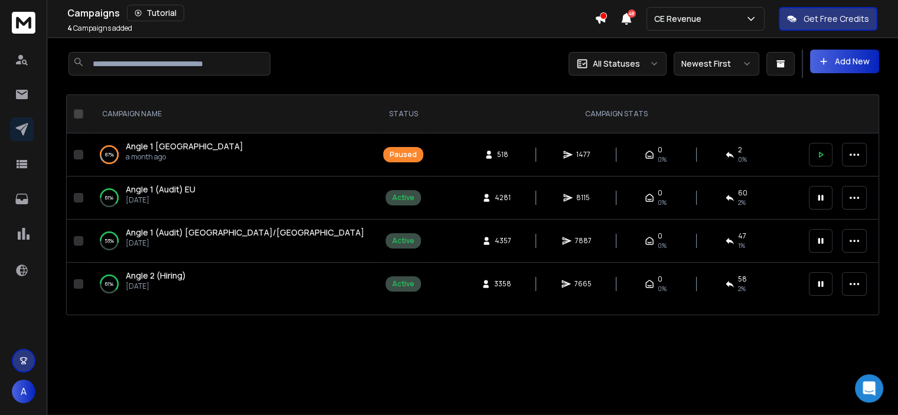
click at [197, 266] on td "61 % Angle 2 (Hiring) 5 months ago" at bounding box center [232, 284] width 288 height 43
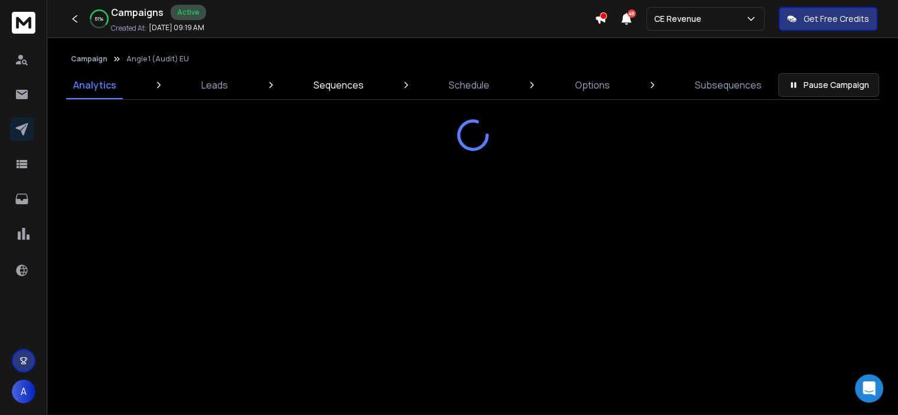
click at [336, 84] on p "Sequences" at bounding box center [338, 85] width 50 height 14
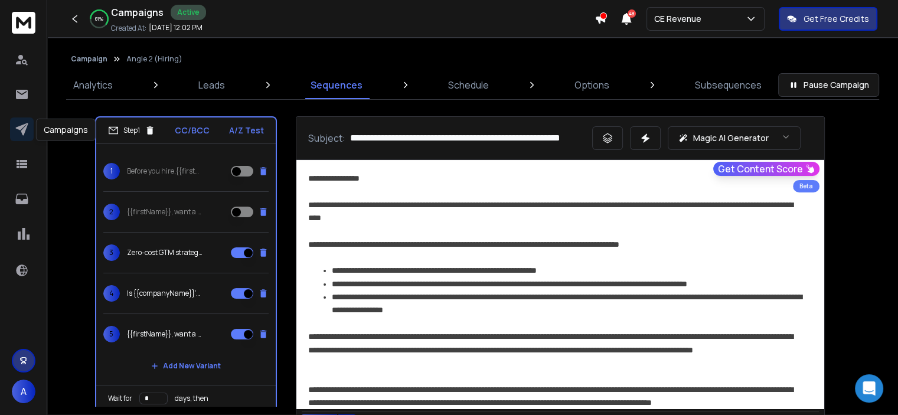
click at [22, 131] on icon at bounding box center [21, 129] width 12 height 12
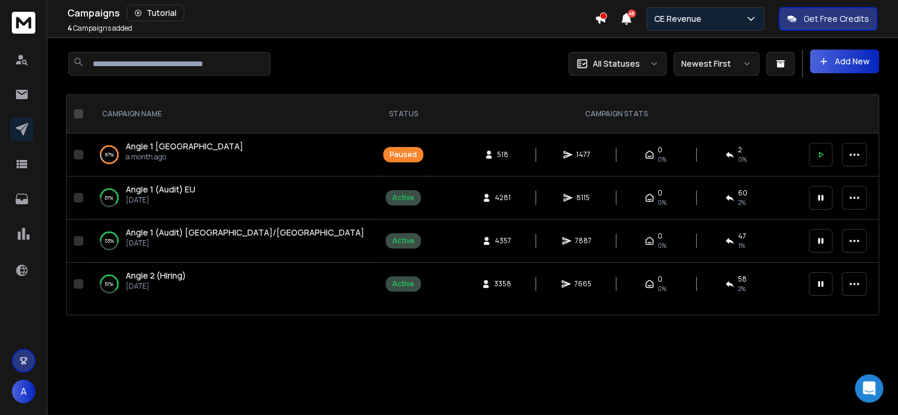
click at [725, 15] on div "CE Revenue" at bounding box center [705, 19] width 103 height 12
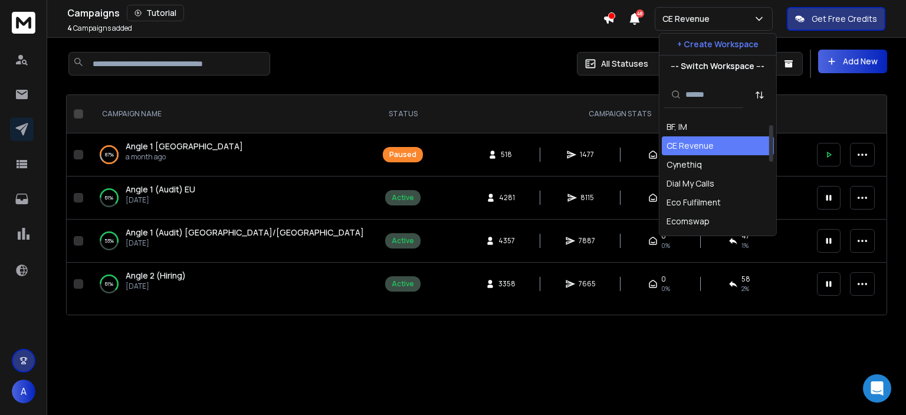
drag, startPoint x: 771, startPoint y: 132, endPoint x: 767, endPoint y: 150, distance: 19.3
click at [770, 150] on div at bounding box center [772, 143] width 4 height 37
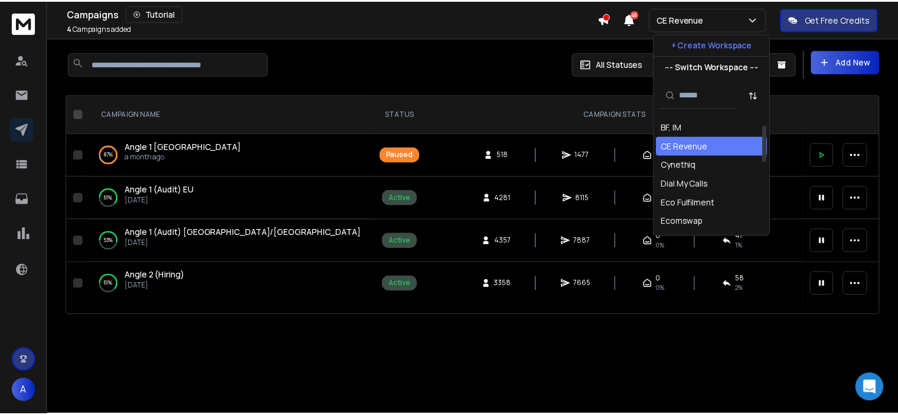
scroll to position [61, 0]
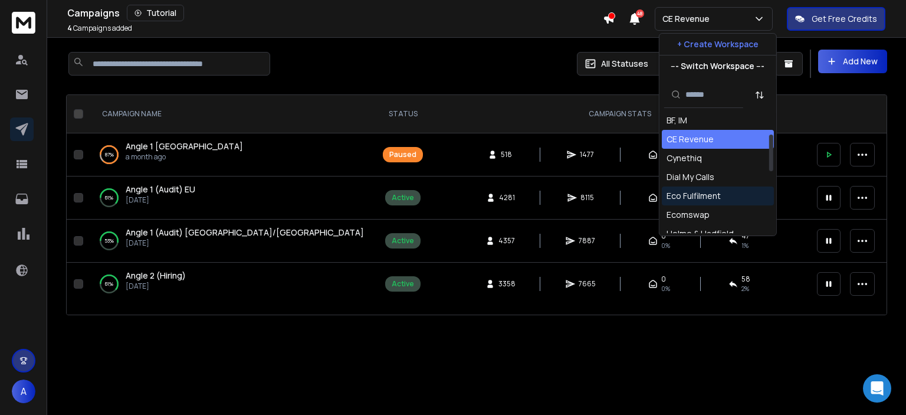
click at [708, 193] on div "Eco Fulfilment" at bounding box center [694, 196] width 54 height 12
